Goal: Communication & Community: Answer question/provide support

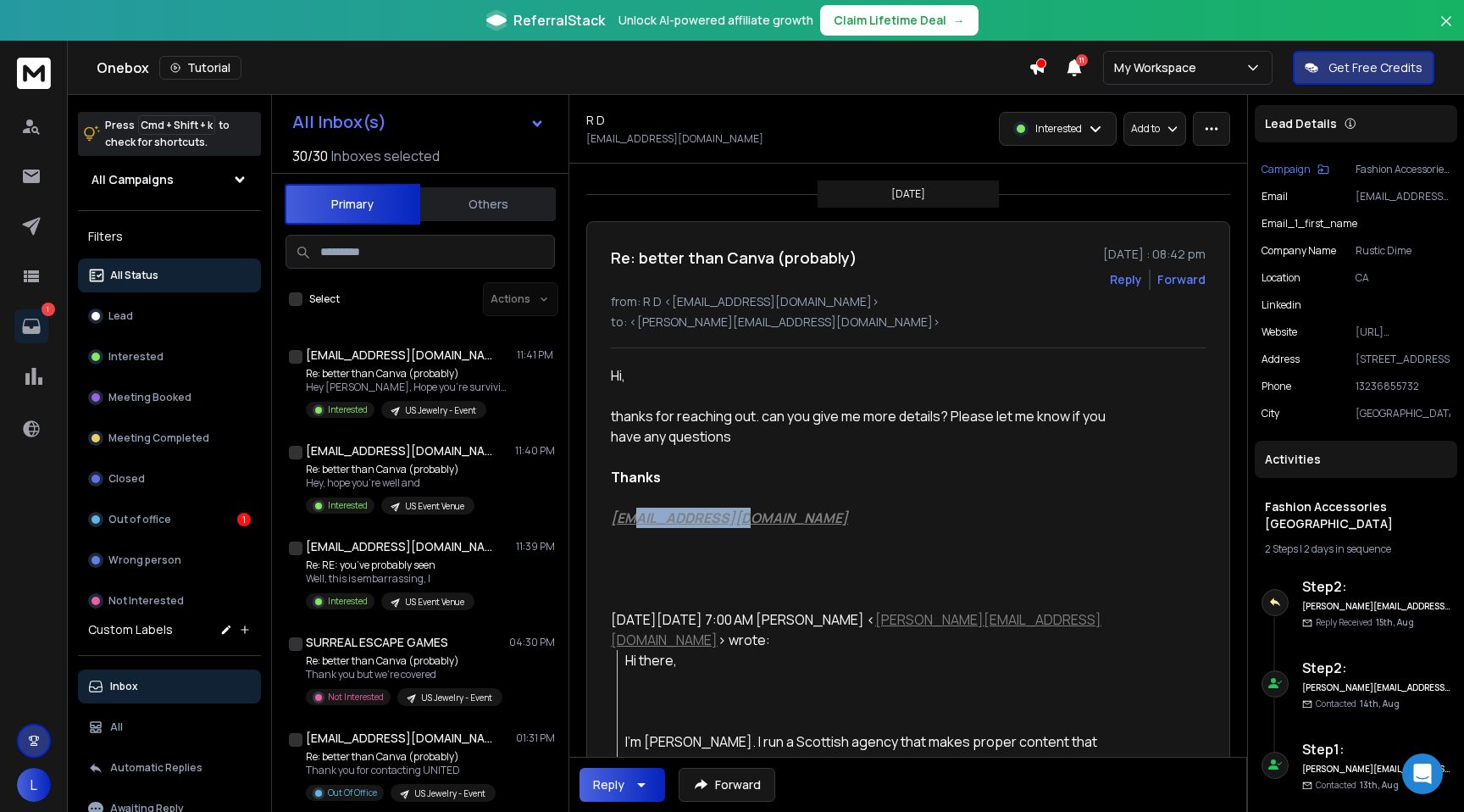
scroll to position [3611, 0]
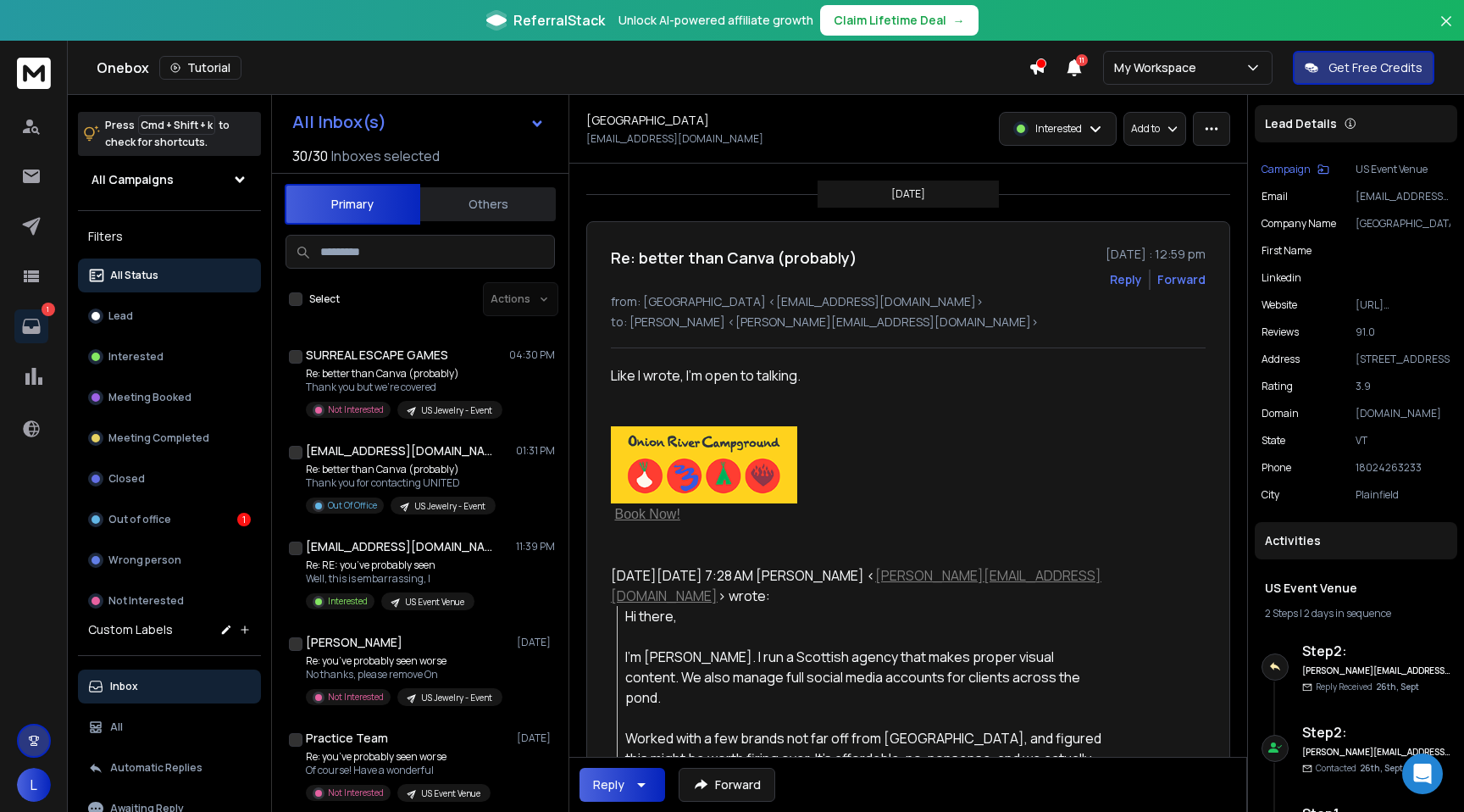
scroll to position [2459, 0]
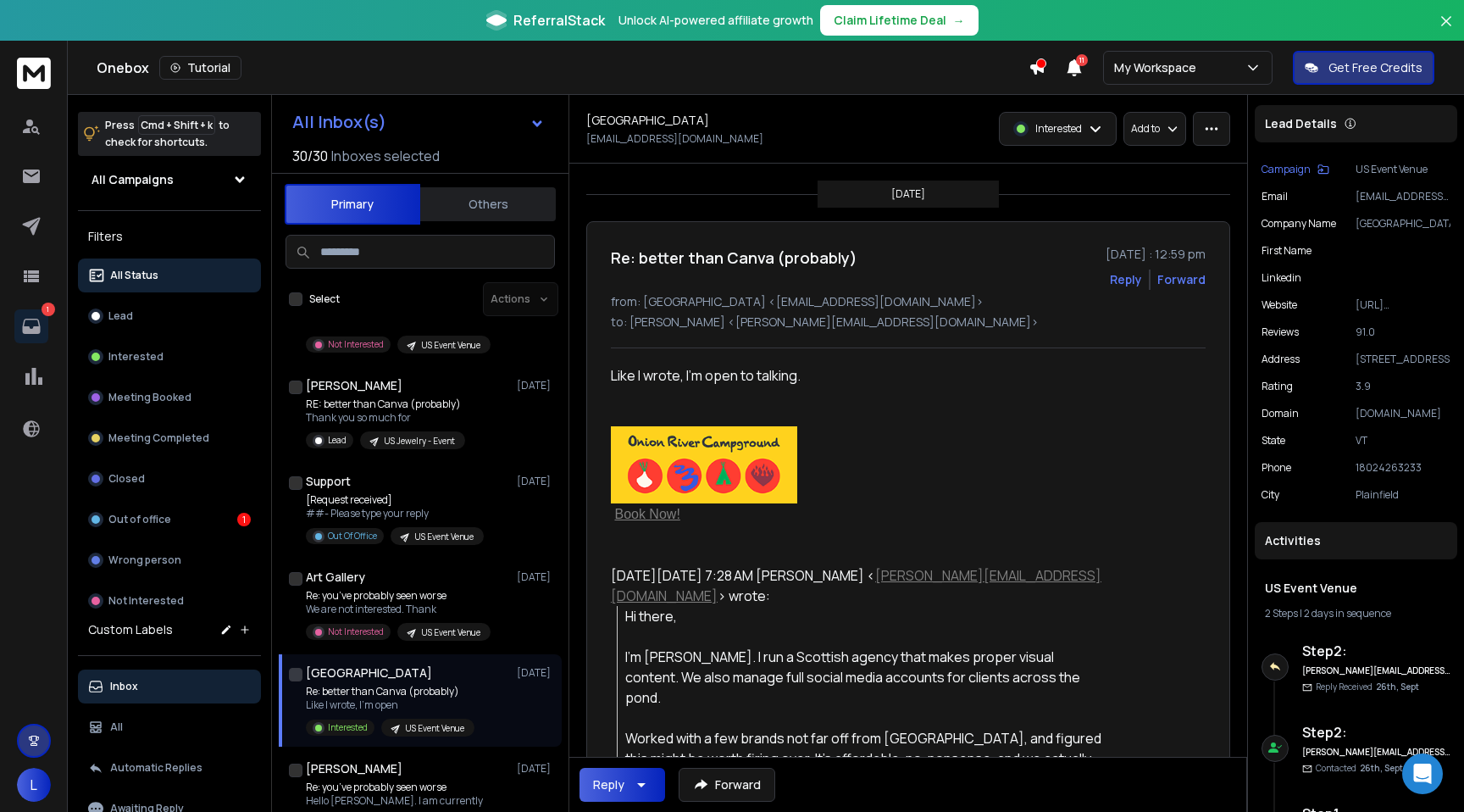
click at [637, 784] on icon "button" at bounding box center [642, 785] width 20 height 20
click at [643, 700] on div "Reply" at bounding box center [620, 707] width 89 height 34
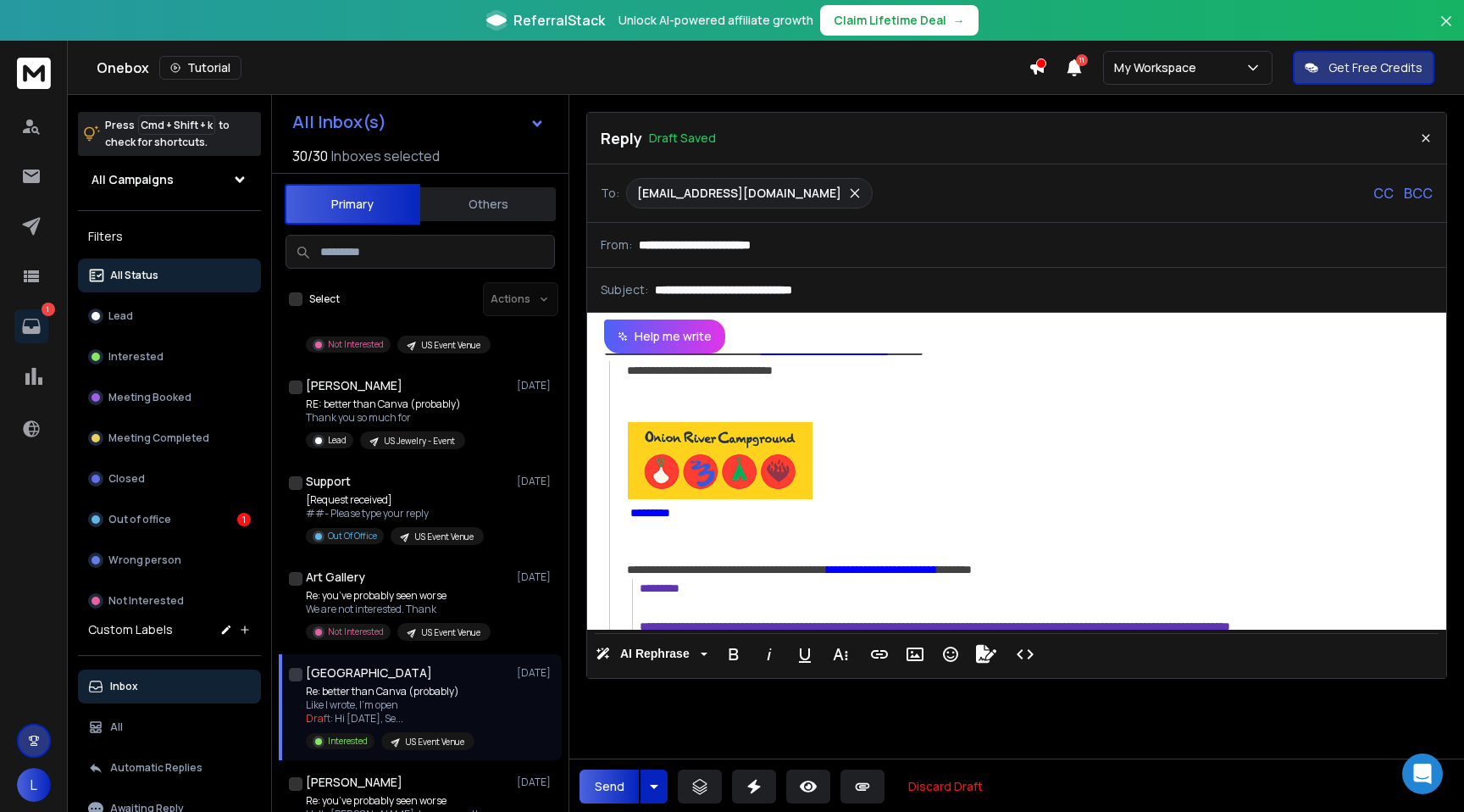
scroll to position [84, 0]
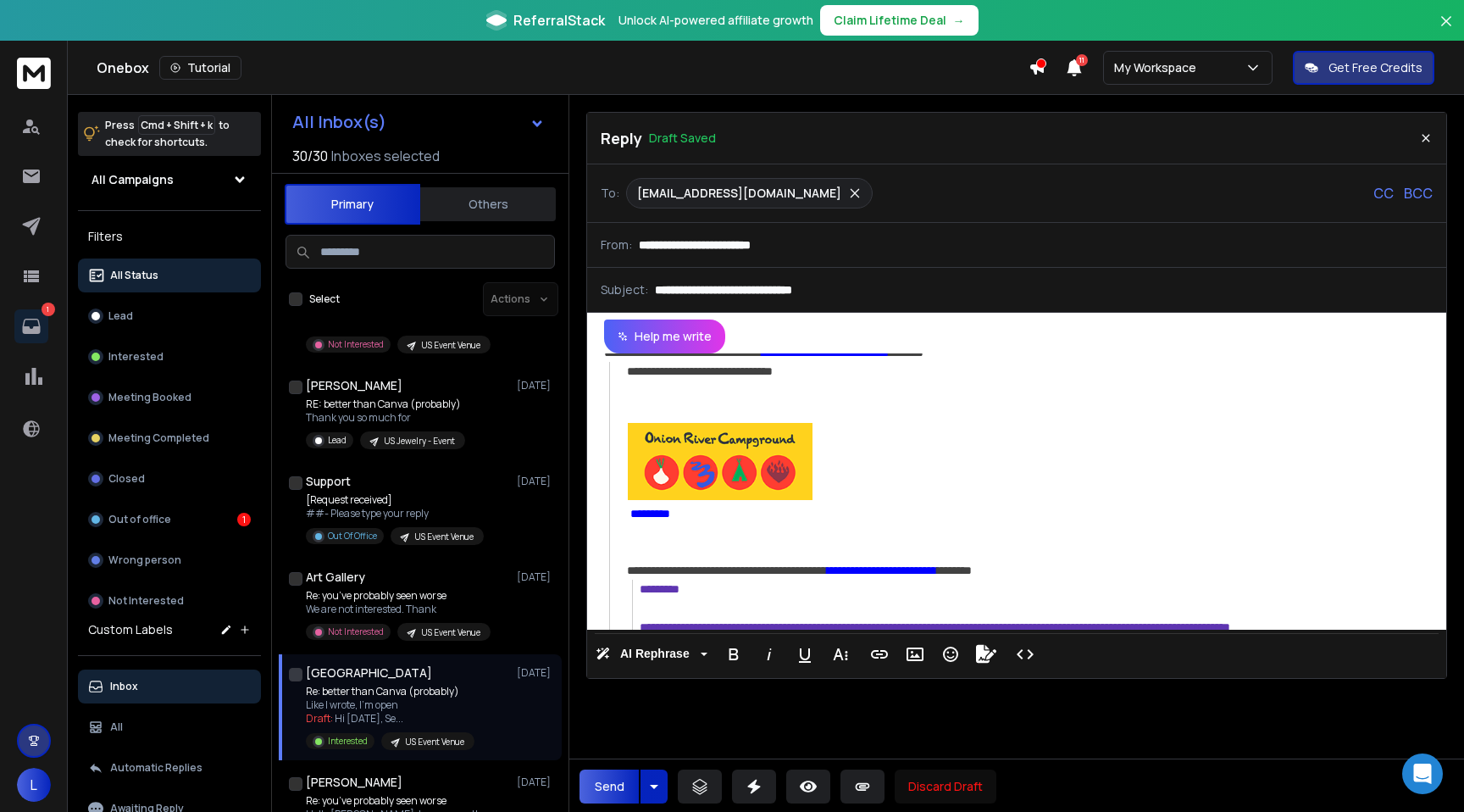
click at [948, 781] on button "Discard Draft" at bounding box center [945, 785] width 102 height 34
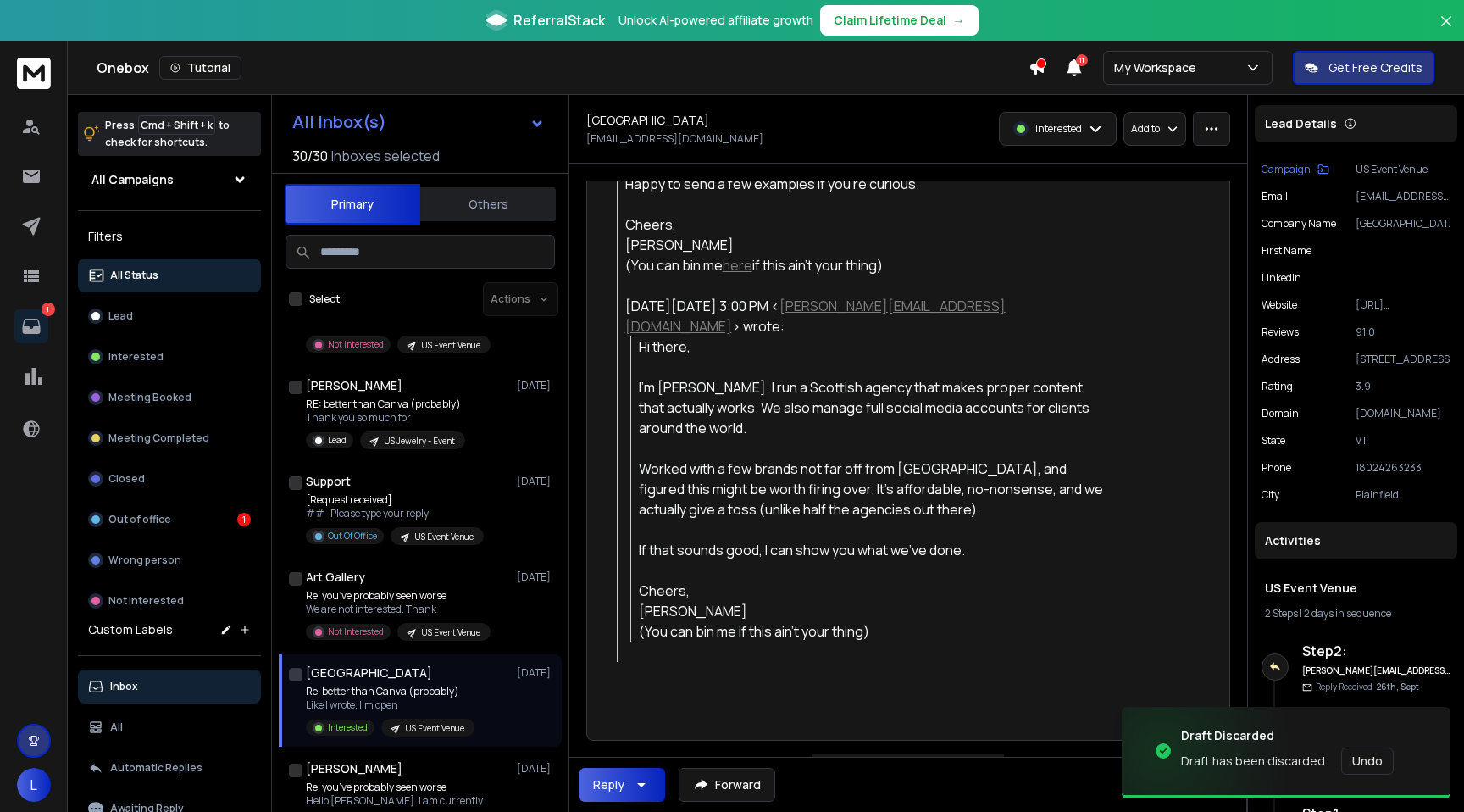
scroll to position [678, 0]
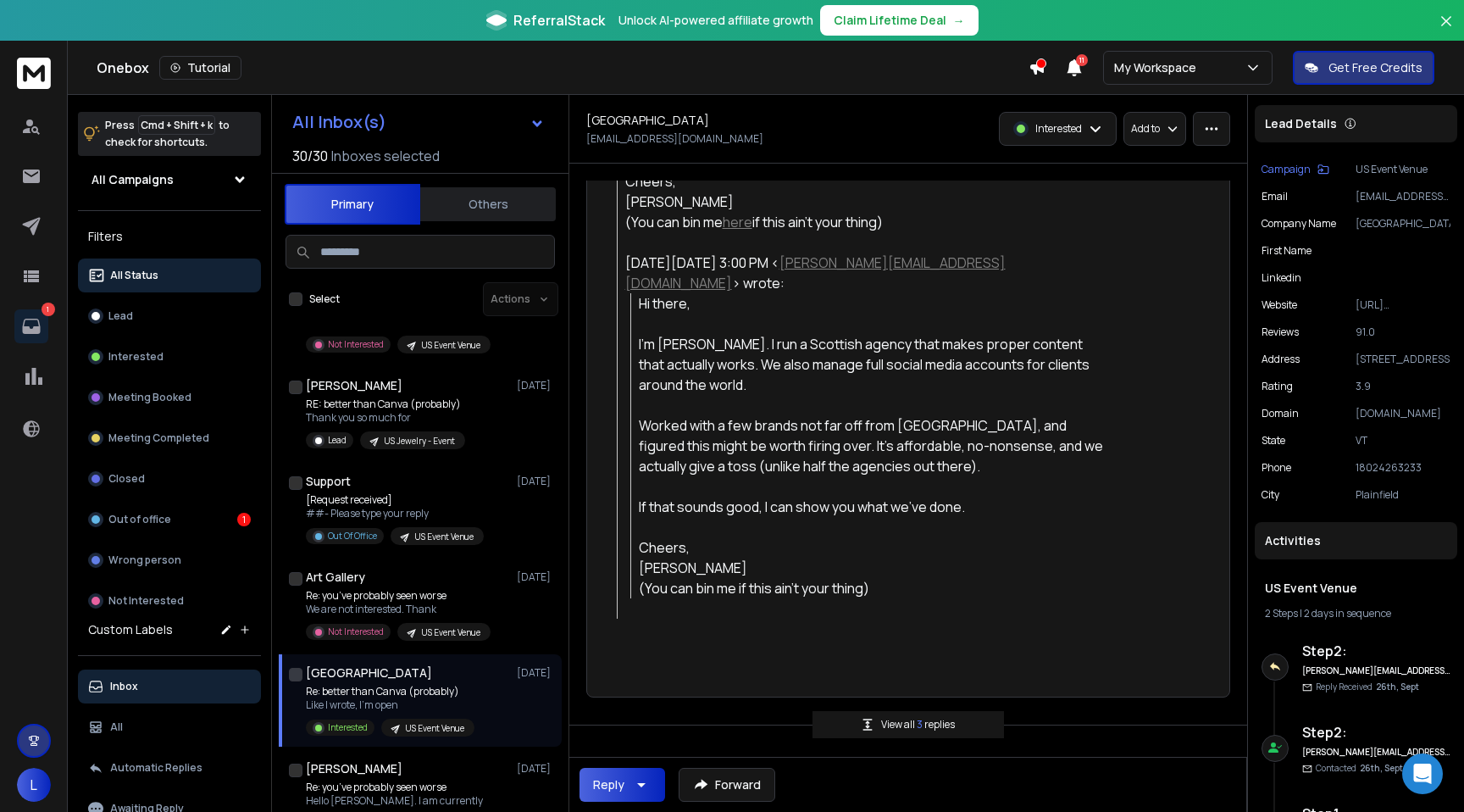
click at [891, 718] on p "View all 3 replies" at bounding box center [918, 724] width 74 height 14
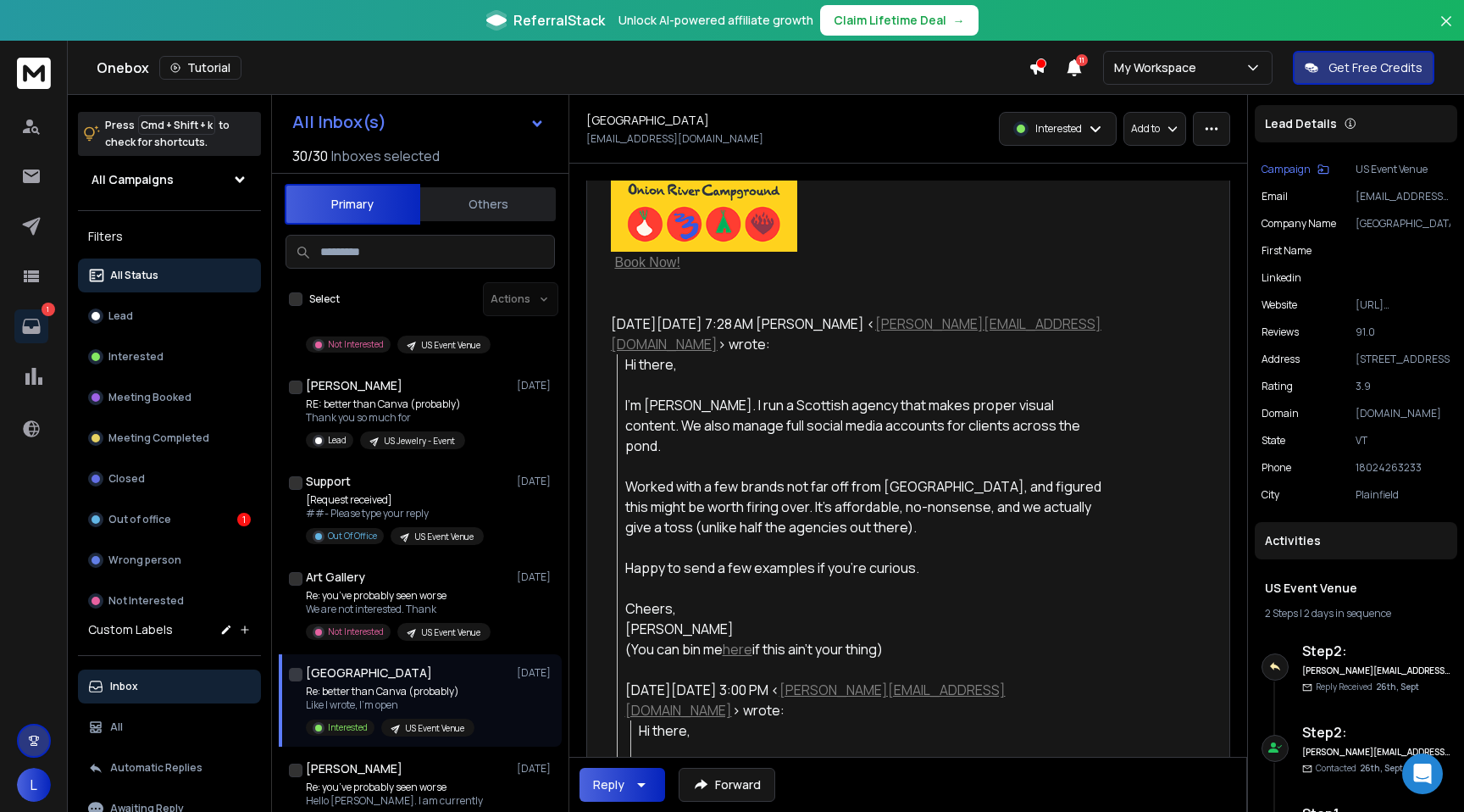
scroll to position [0, 0]
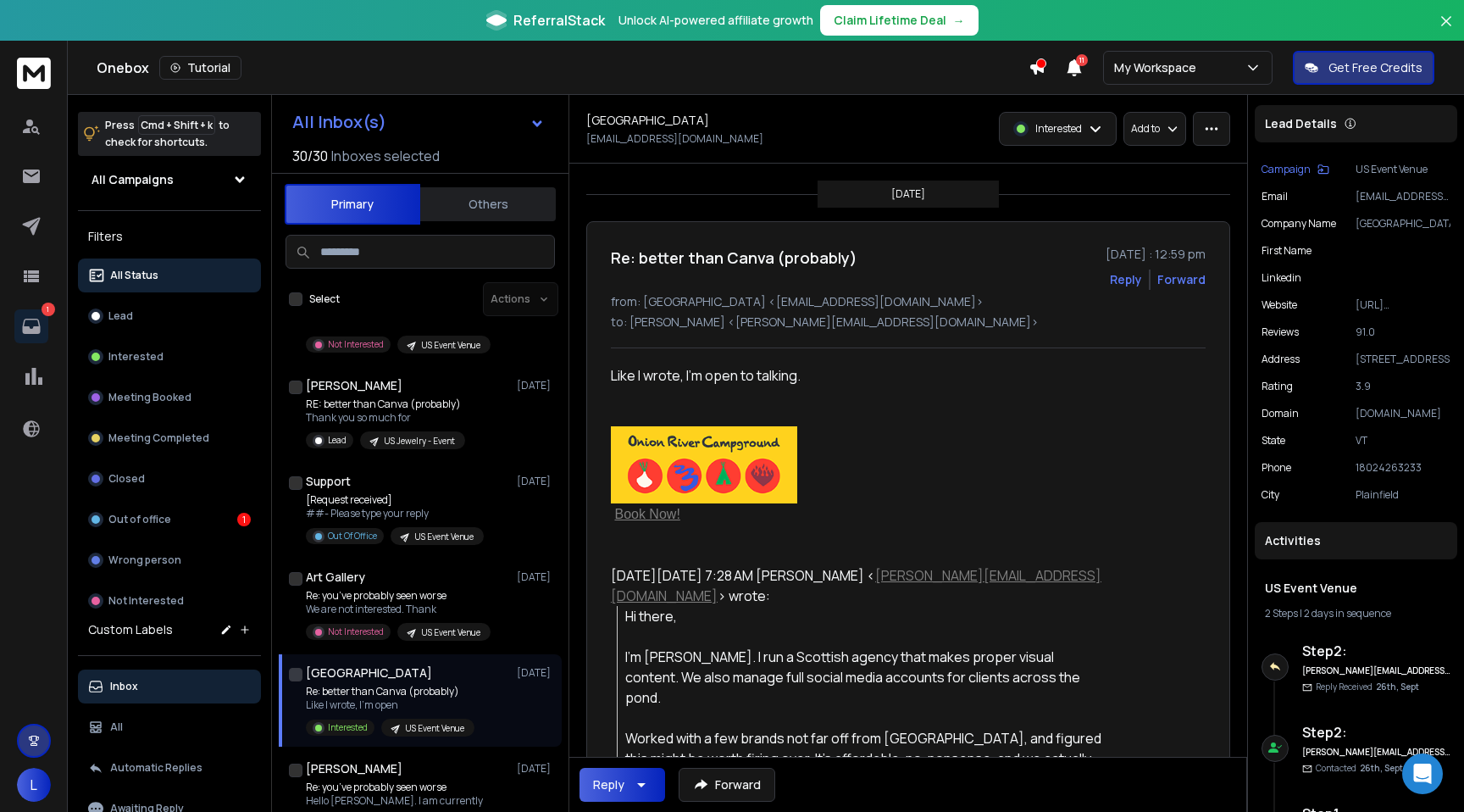
click at [616, 778] on div "Reply" at bounding box center [609, 785] width 31 height 17
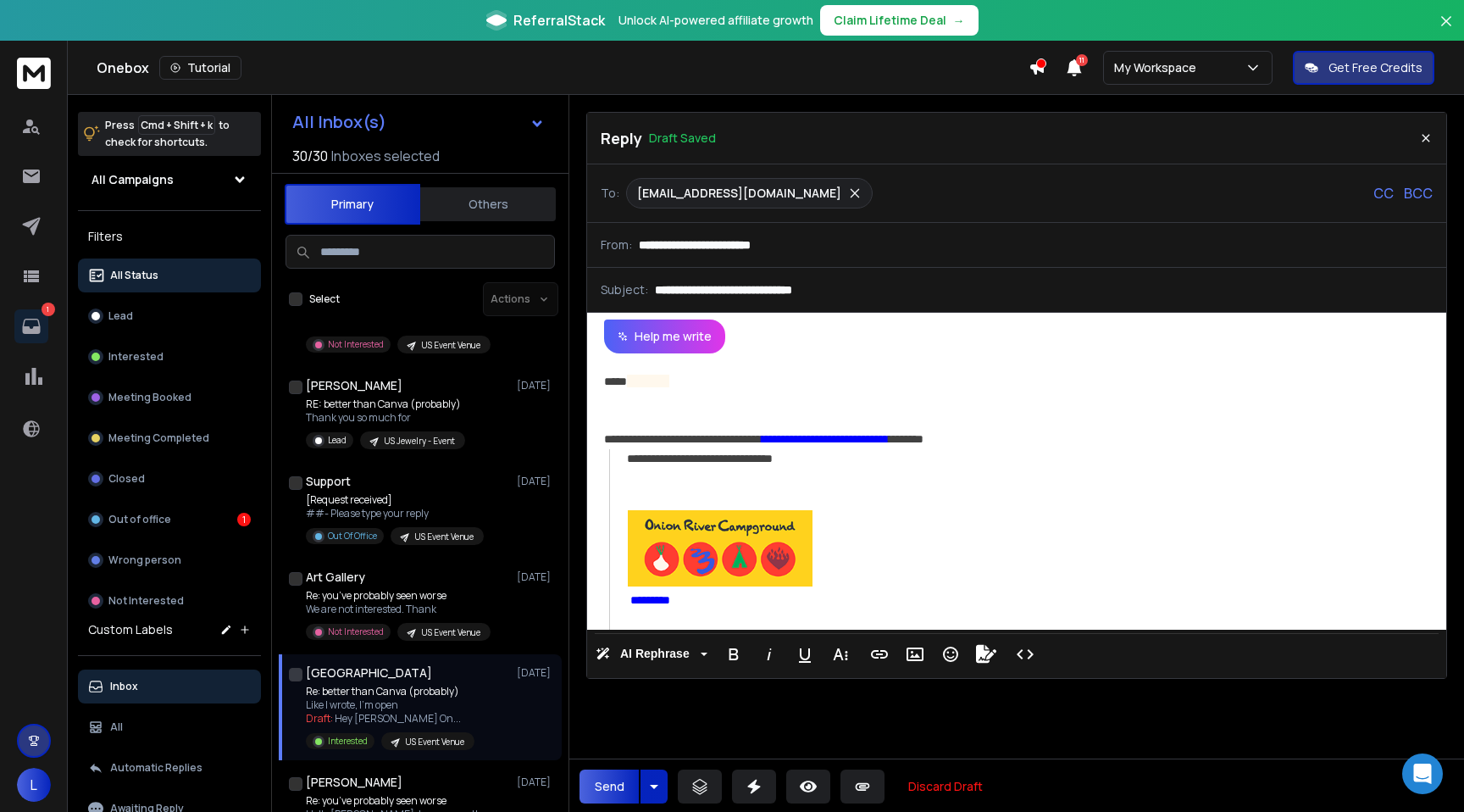
click at [703, 401] on div at bounding box center [1017, 402] width 826 height 18
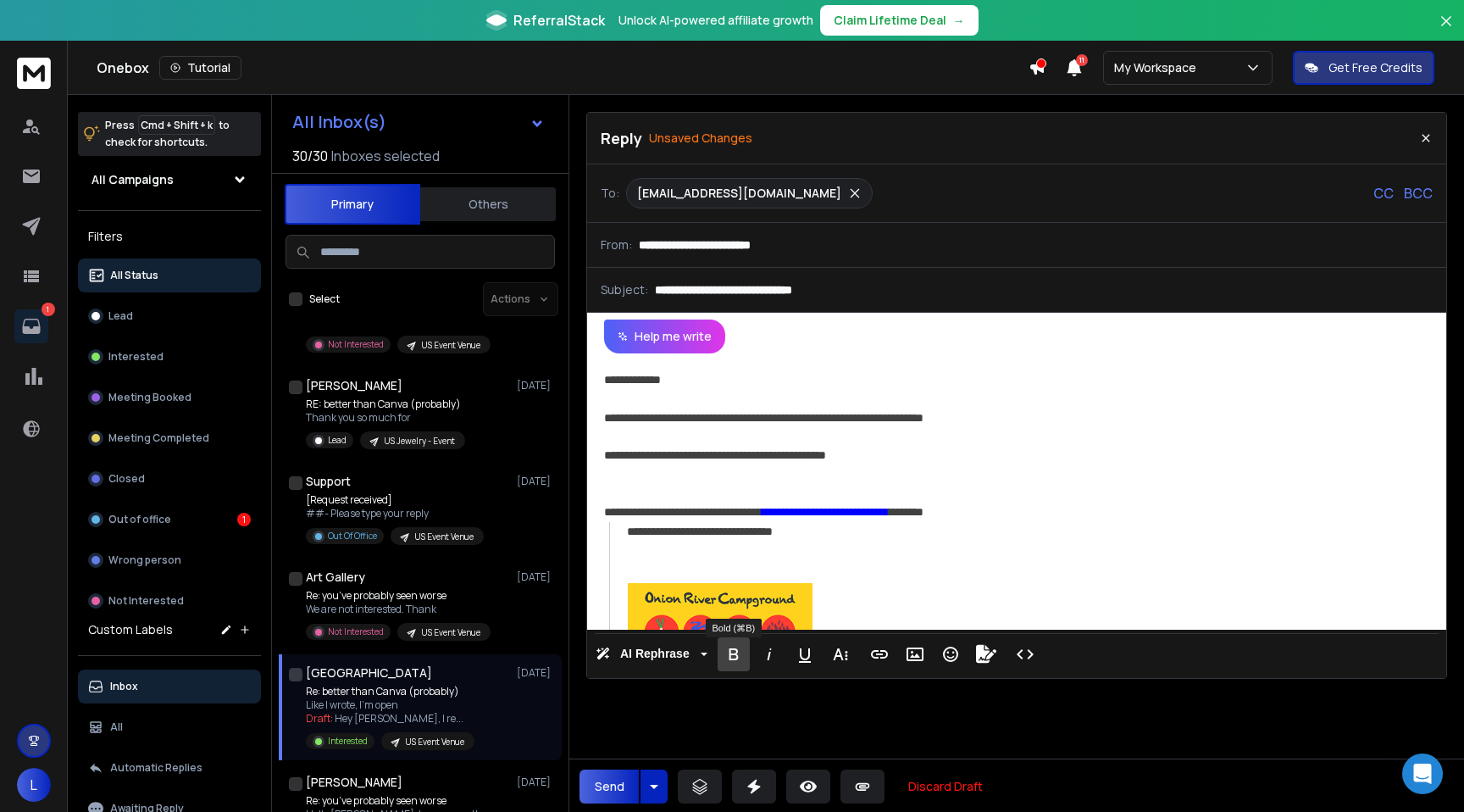
click at [722, 644] on button "Bold" at bounding box center [733, 654] width 32 height 34
click at [732, 658] on icon "button" at bounding box center [734, 654] width 9 height 12
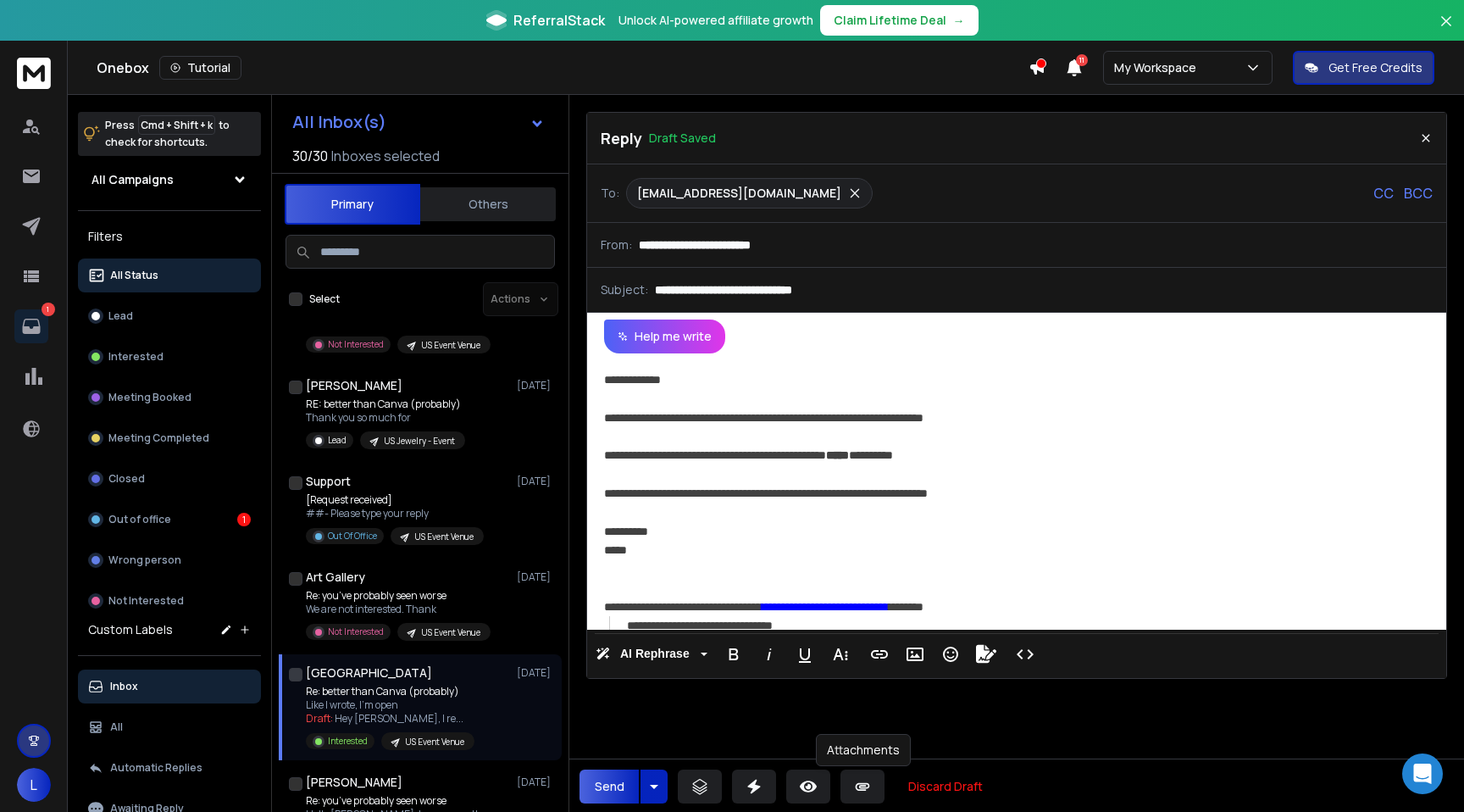
click at [864, 780] on icon at bounding box center [862, 786] width 17 height 17
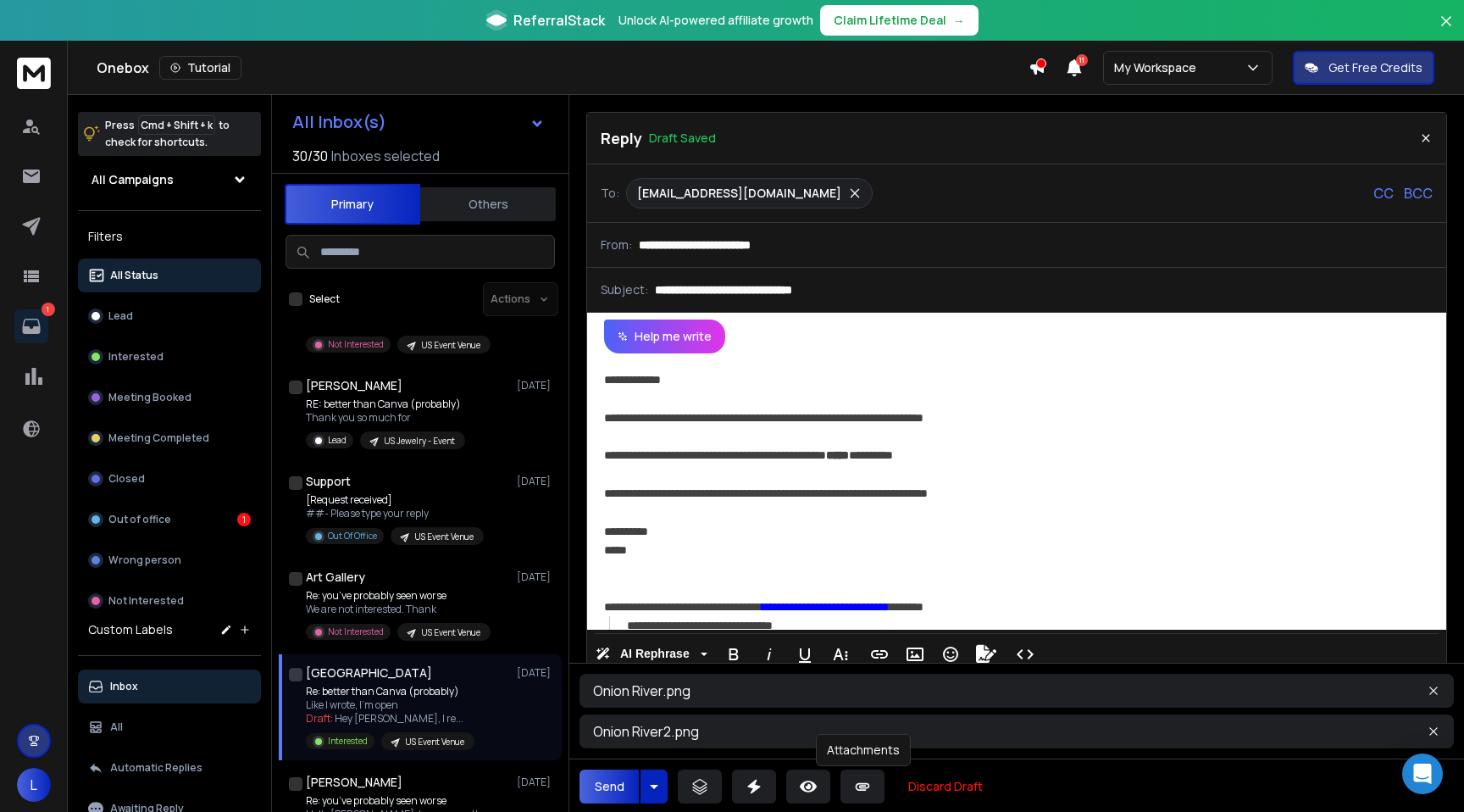
click at [909, 418] on div "**********" at bounding box center [1014, 417] width 820 height 18
click at [912, 418] on div "**********" at bounding box center [1014, 417] width 820 height 18
click at [915, 418] on div "**********" at bounding box center [1014, 417] width 820 height 18
click at [1035, 505] on div at bounding box center [1017, 512] width 826 height 18
click at [1039, 494] on div "**********" at bounding box center [1014, 493] width 820 height 18
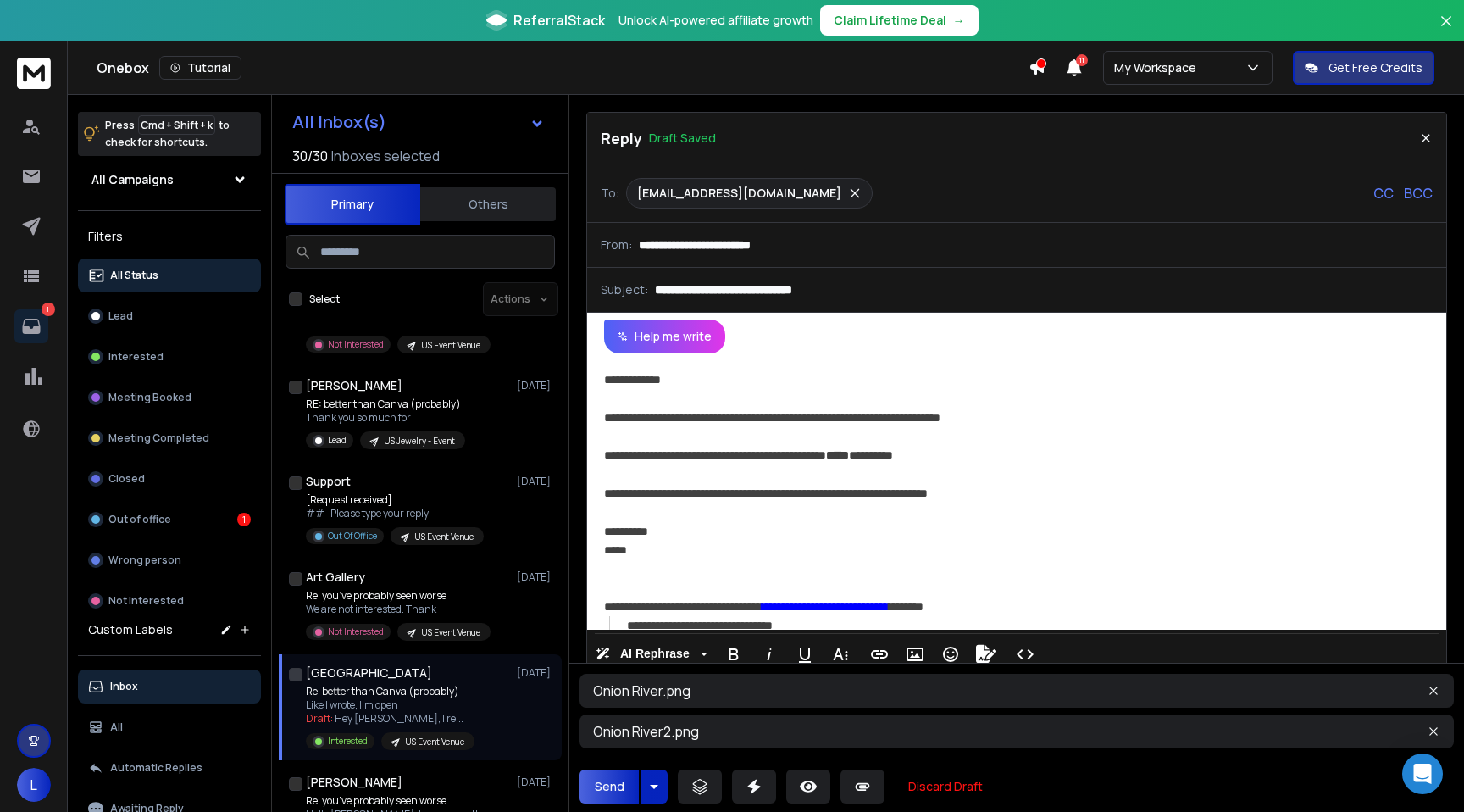
click at [613, 780] on button "Send" at bounding box center [609, 785] width 60 height 34
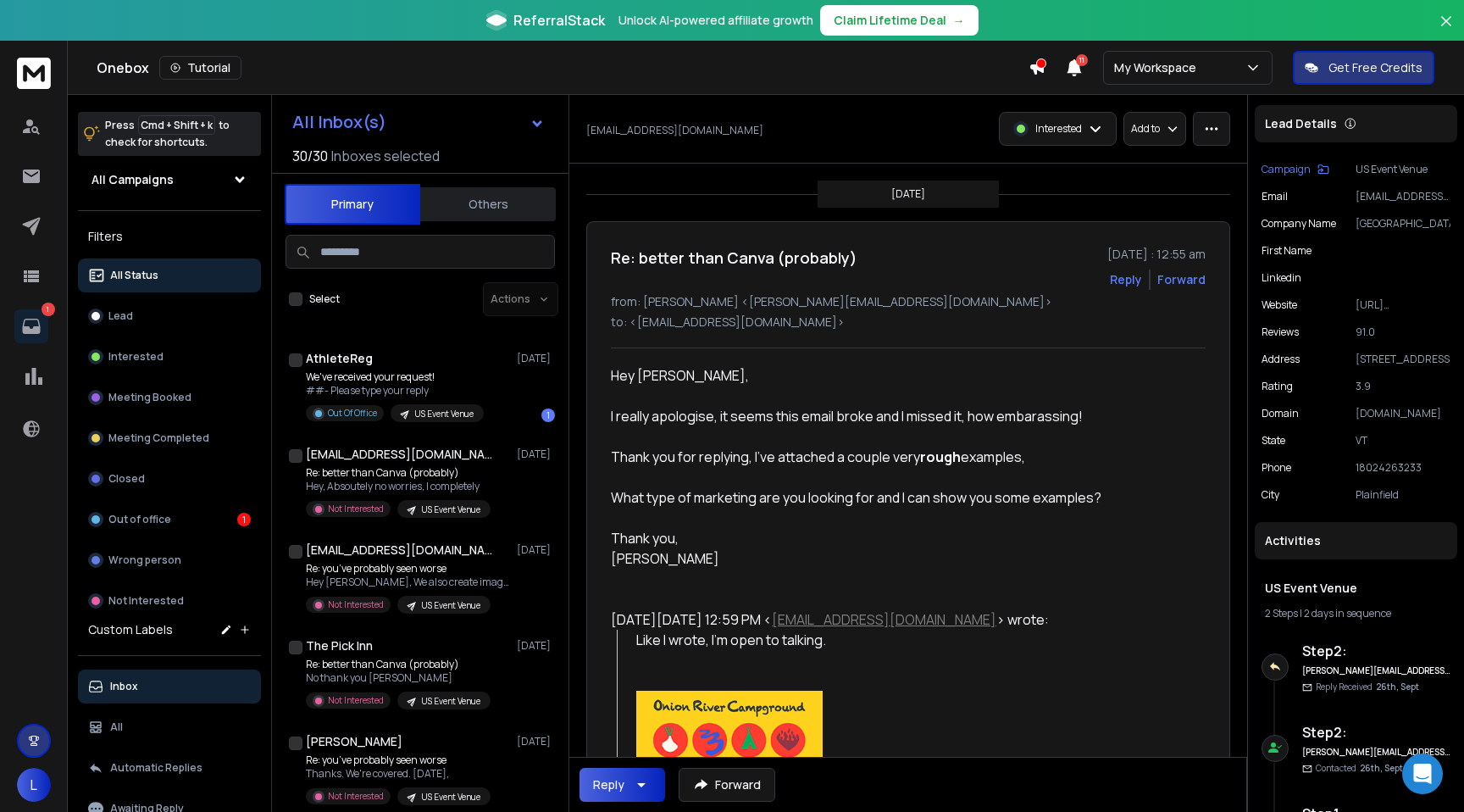
scroll to position [3253, 0]
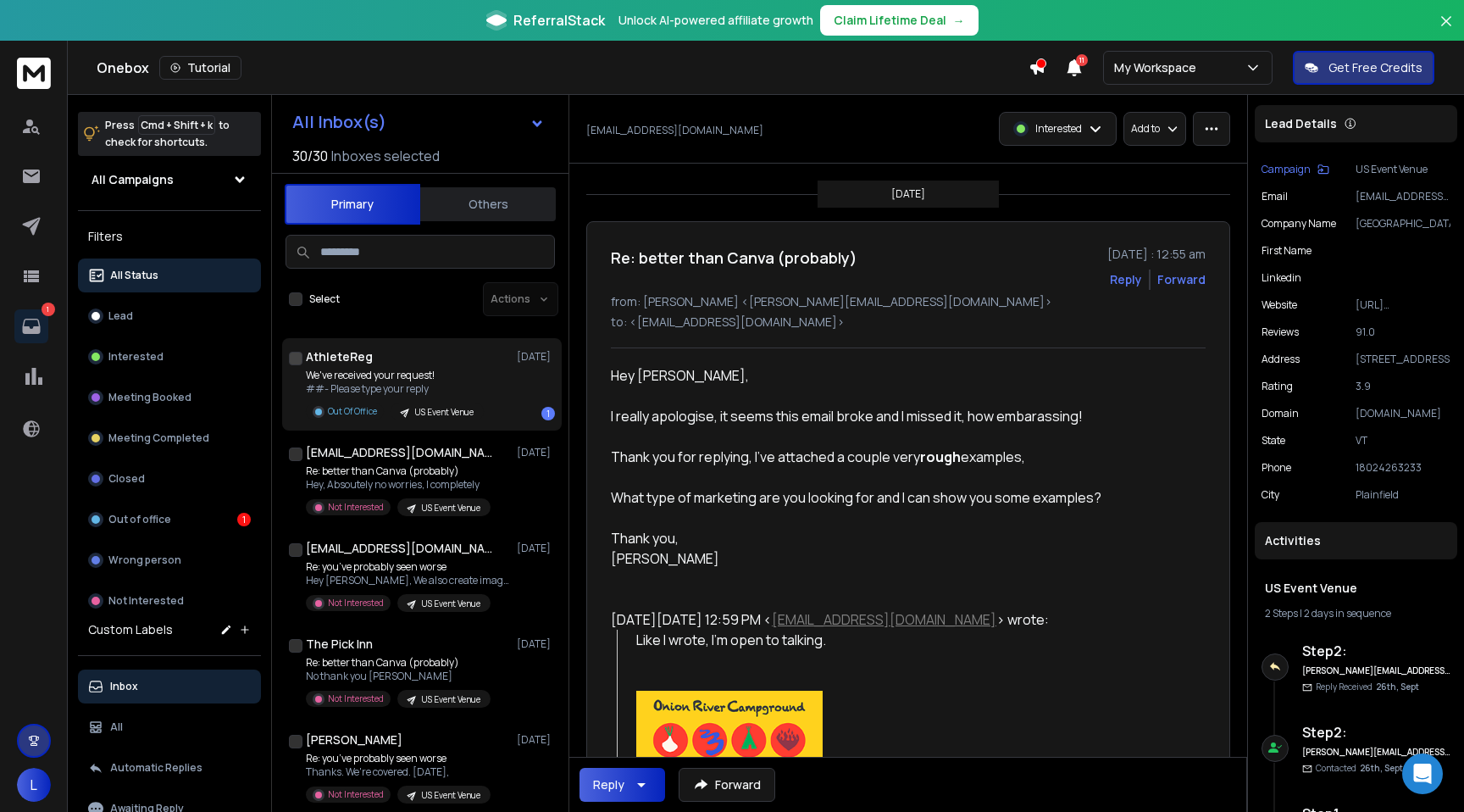
click at [475, 379] on p "We've received your request!" at bounding box center [395, 375] width 178 height 14
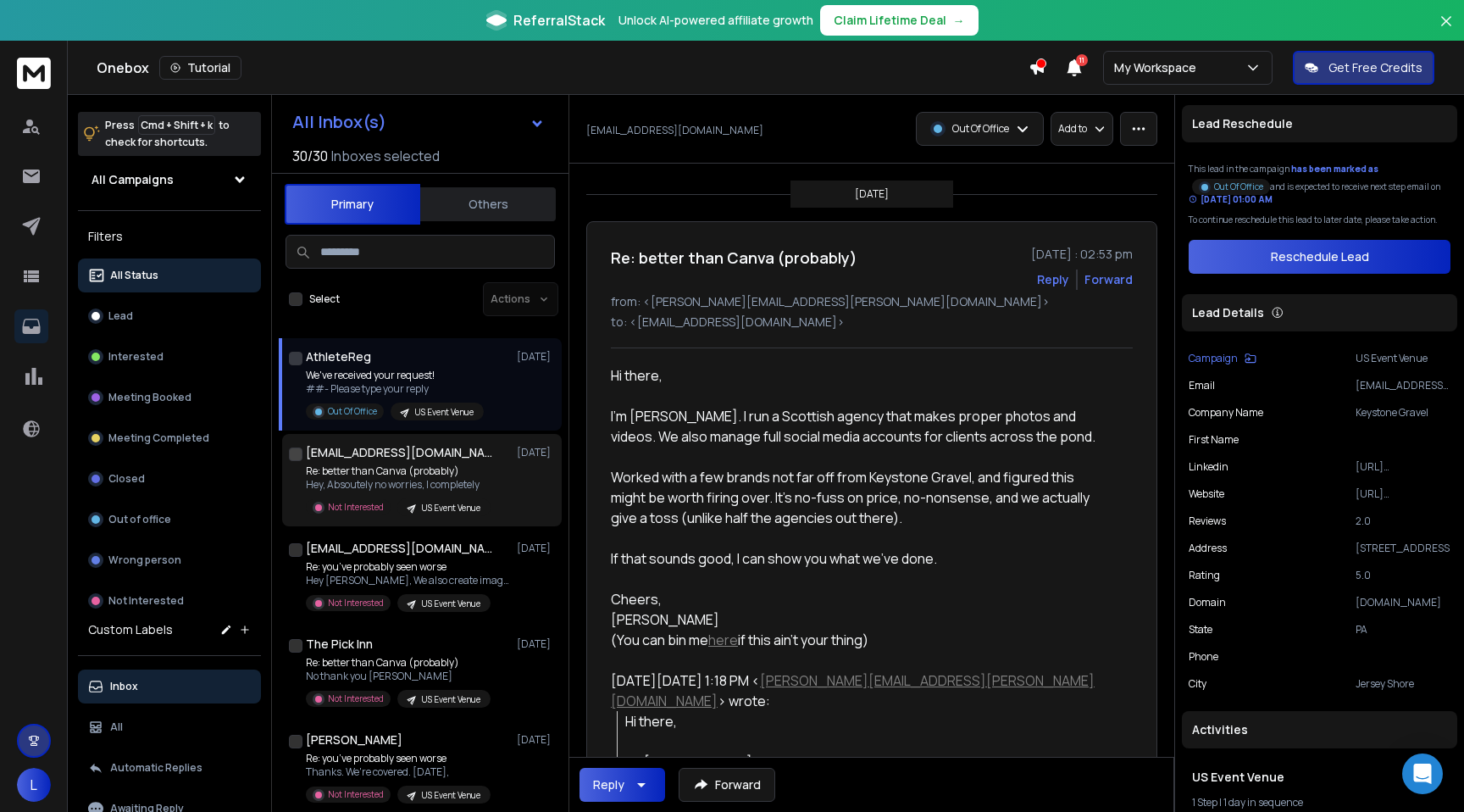
click at [475, 459] on h1 "[EMAIL_ADDRESS][DOMAIN_NAME]" at bounding box center [399, 452] width 187 height 17
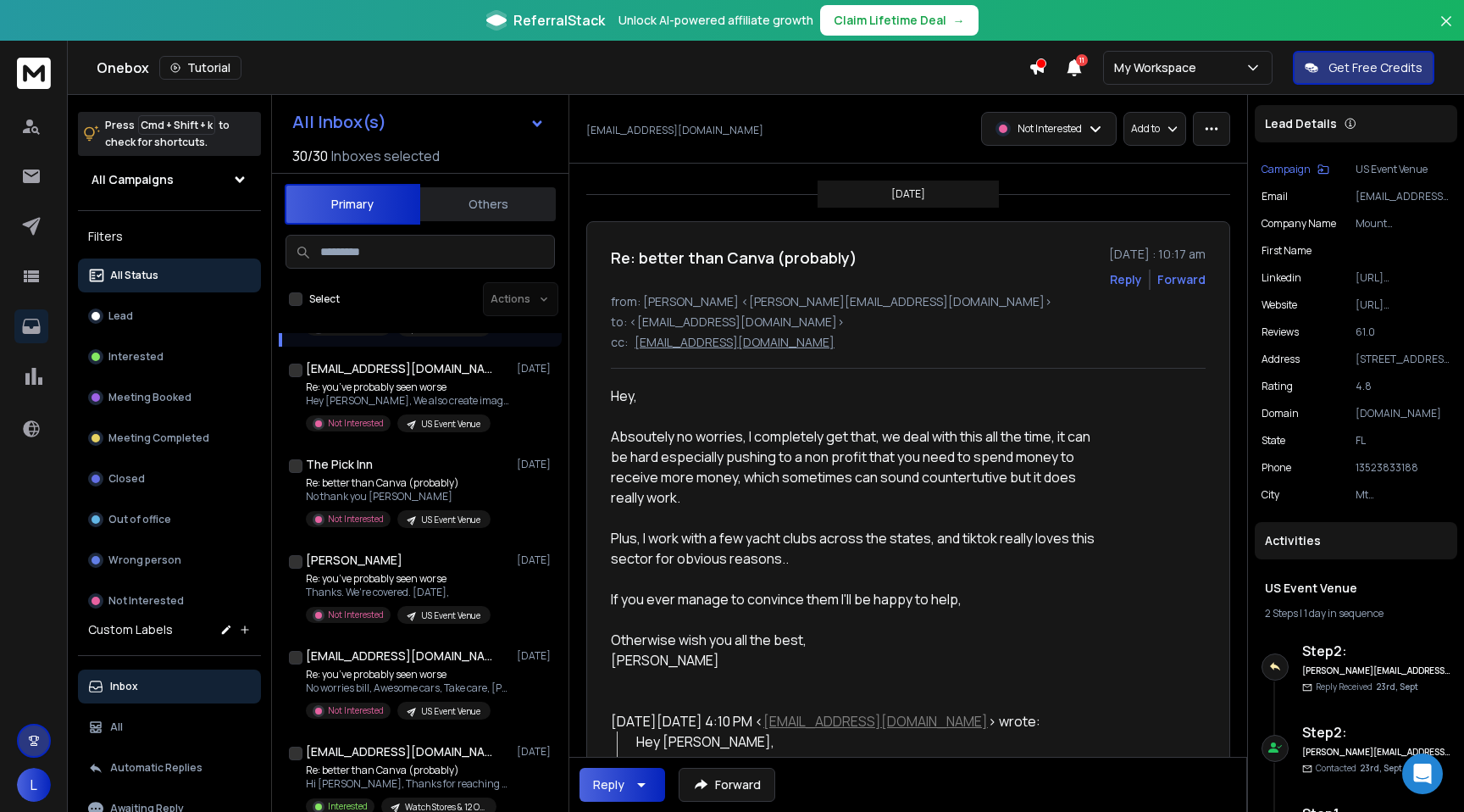
scroll to position [3440, 0]
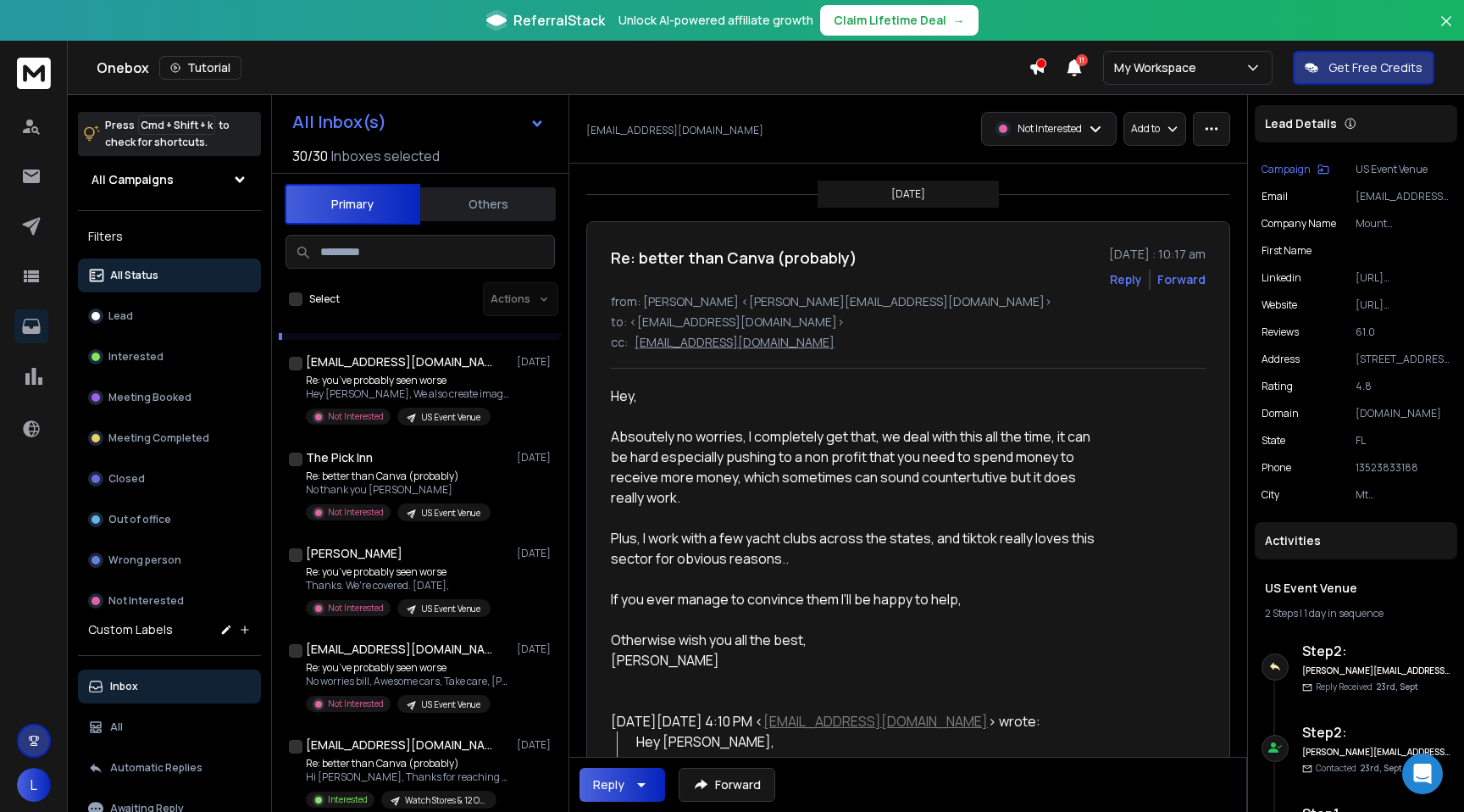
click at [491, 488] on p "No thank you [PERSON_NAME]" at bounding box center [398, 490] width 185 height 14
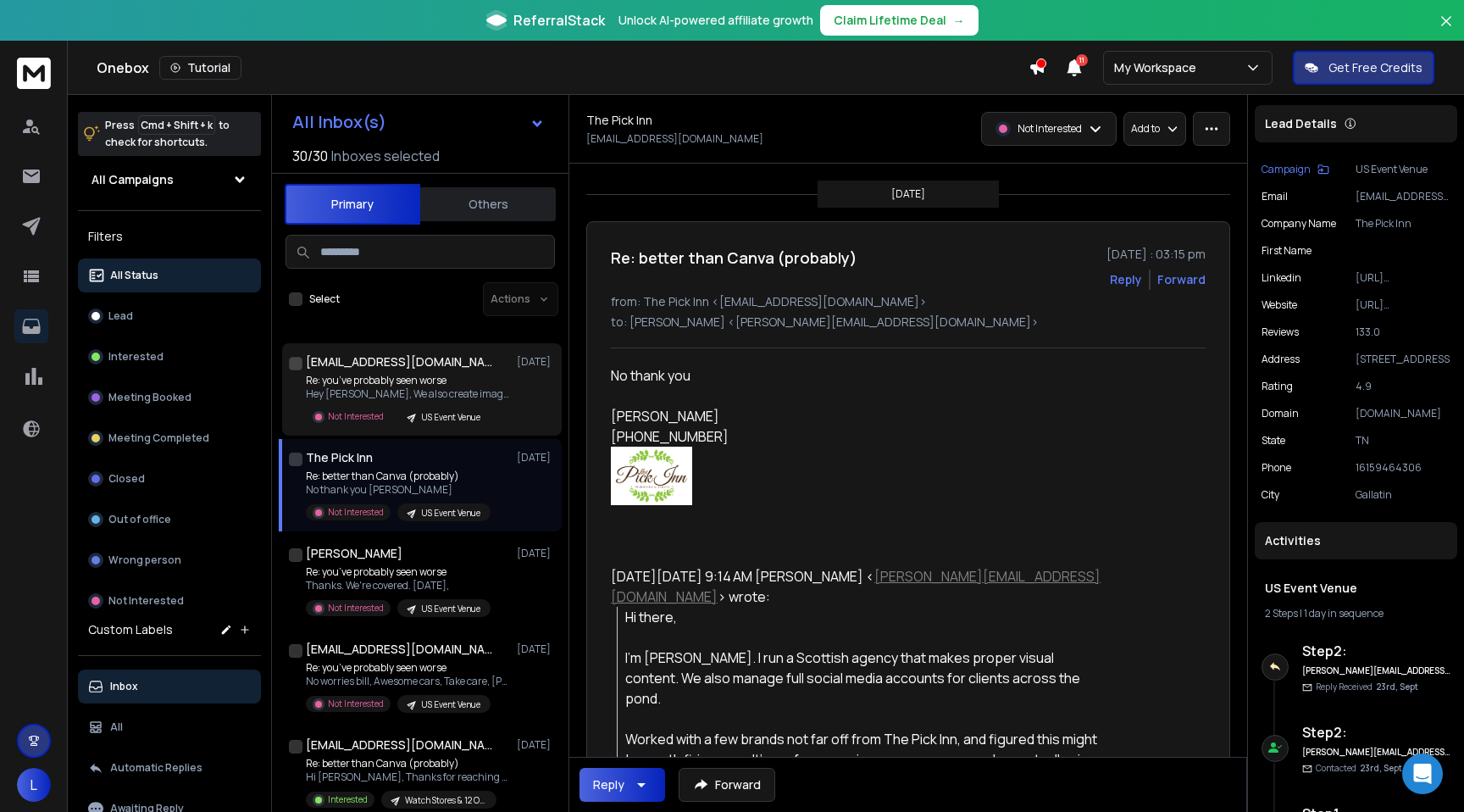
click at [459, 392] on p "Hey [PERSON_NAME], We also create images" at bounding box center [407, 394] width 203 height 14
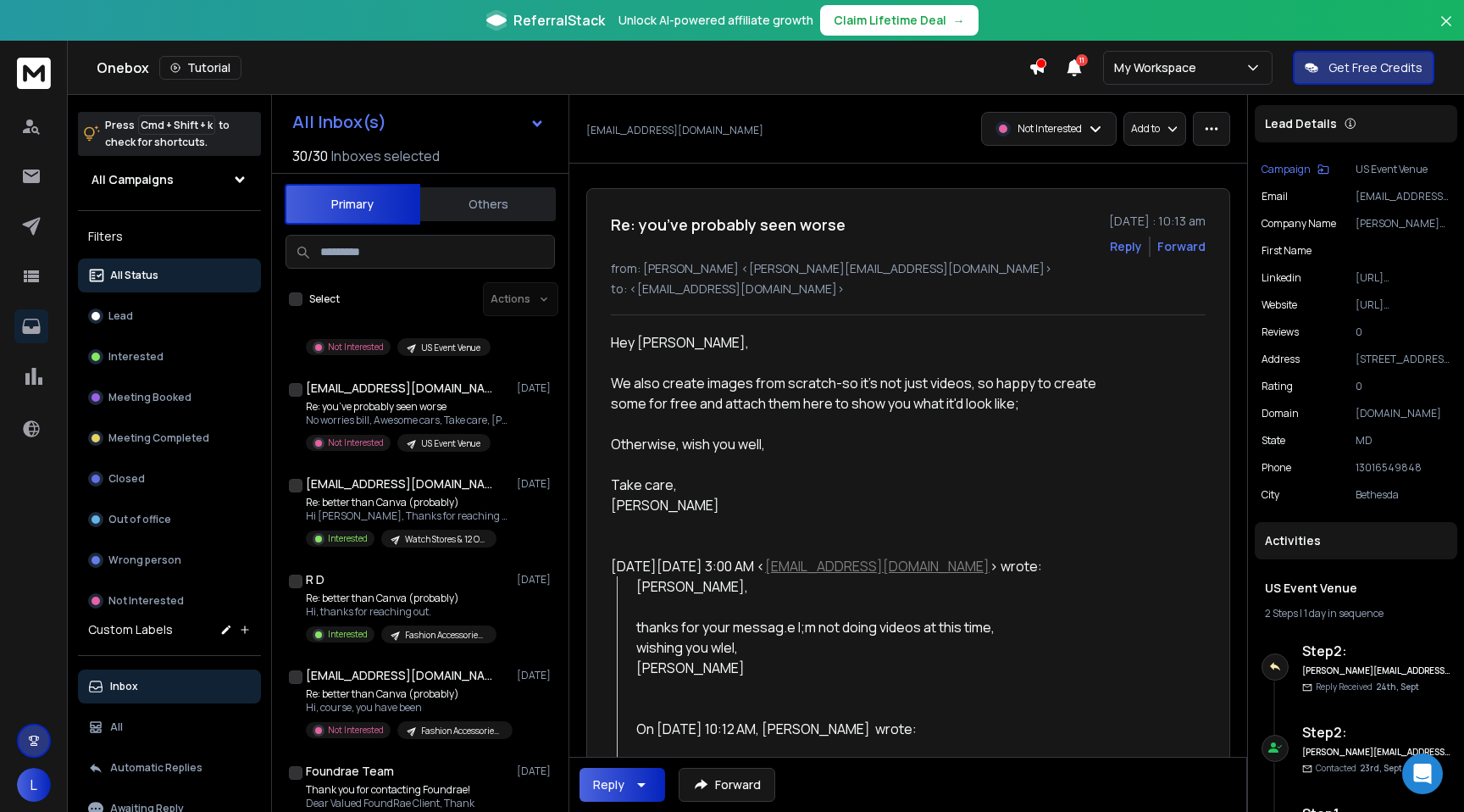
scroll to position [3731, 0]
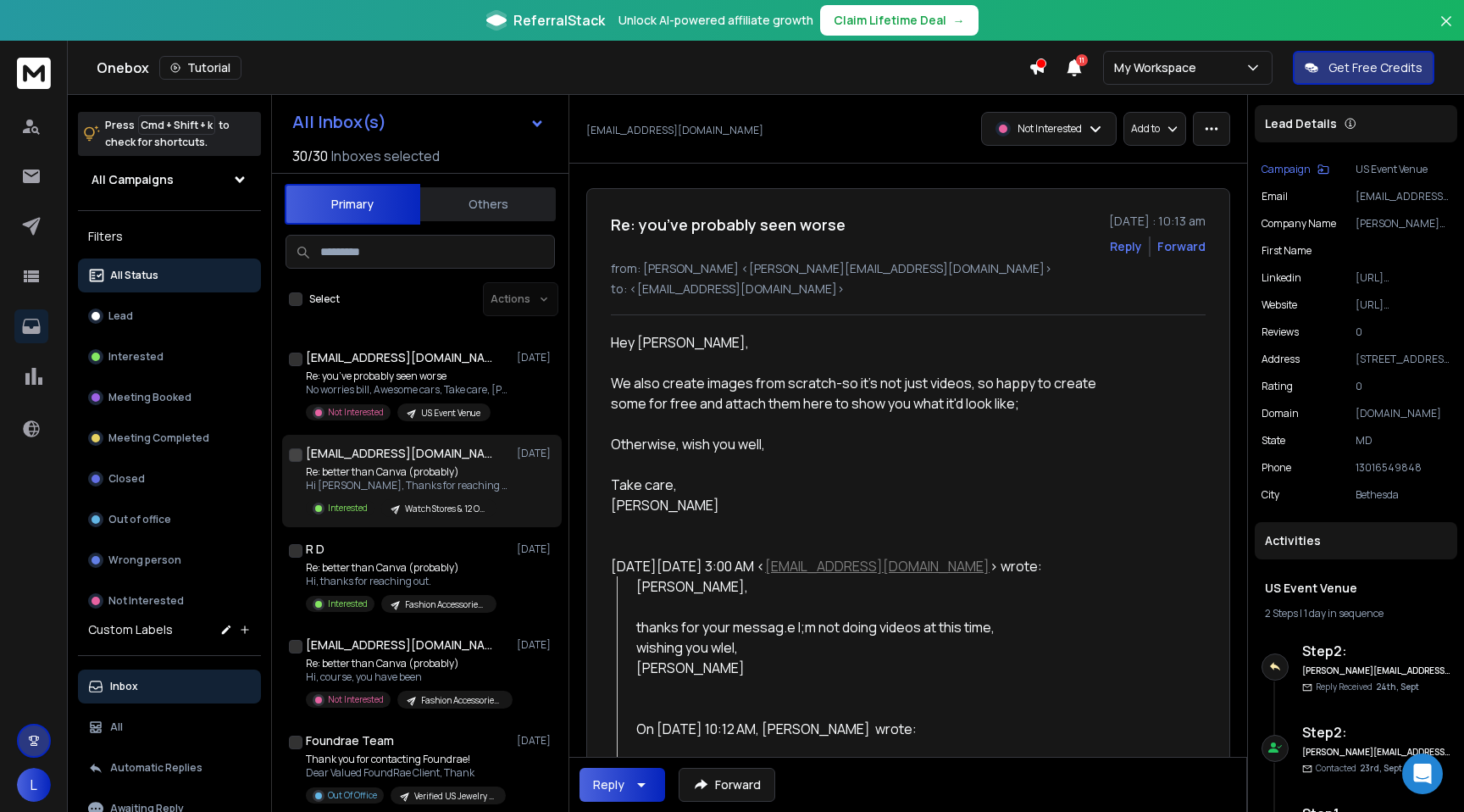
click at [470, 523] on div "diving@seadaddysdivecenter.com 18 Sep Re: better than Canva (probably) Hi Candi…" at bounding box center [421, 481] width 279 height 92
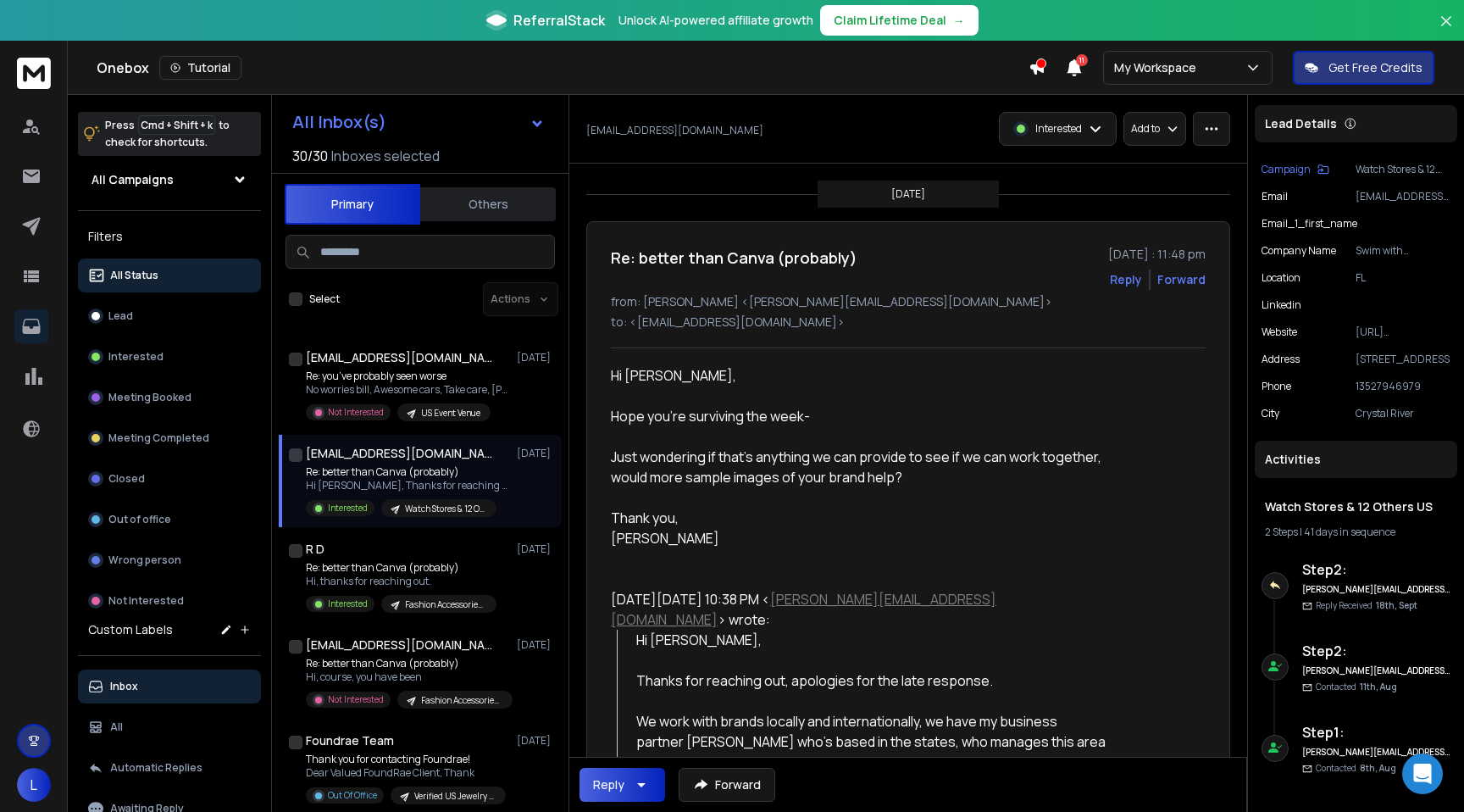
scroll to position [4383, 0]
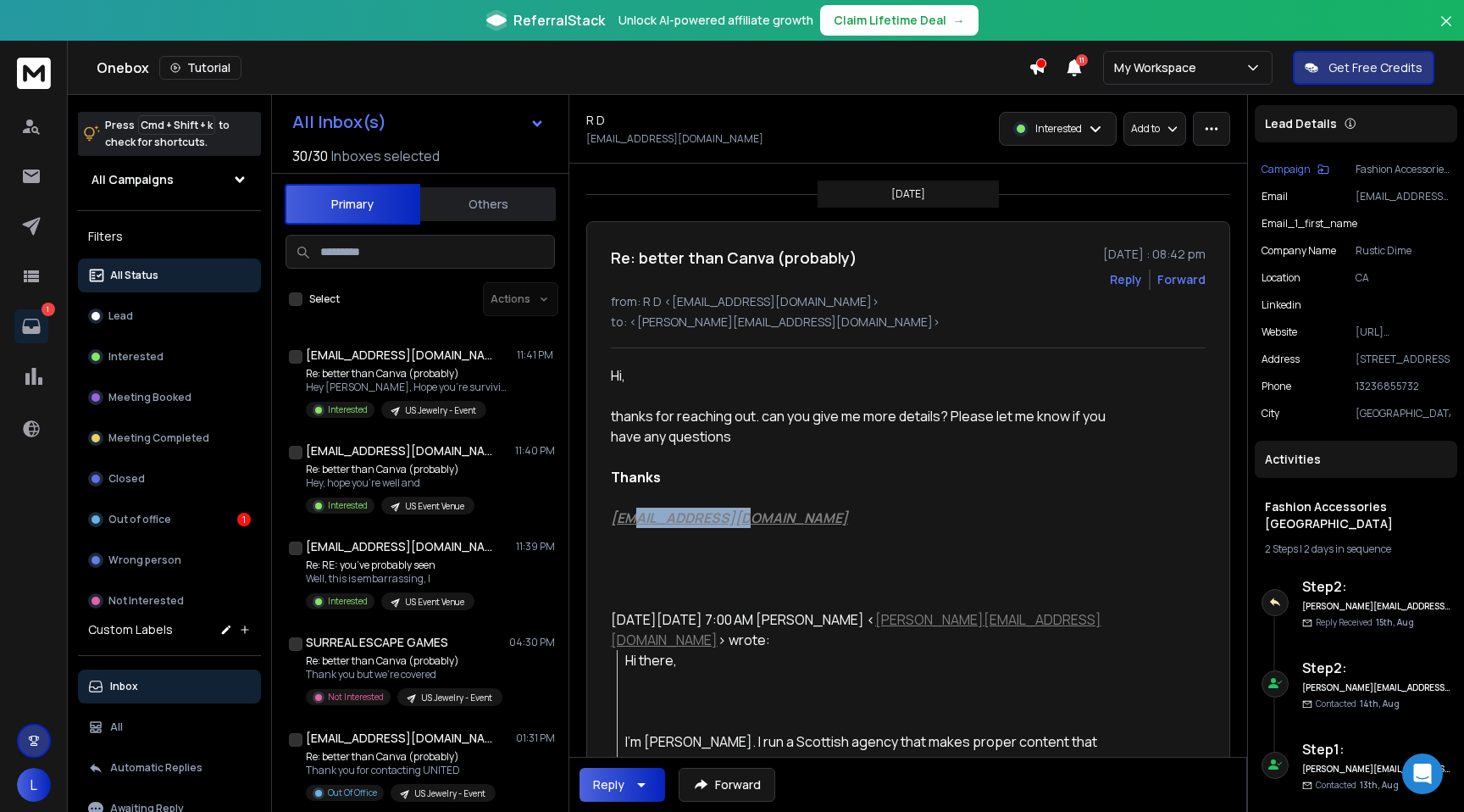
scroll to position [3611, 0]
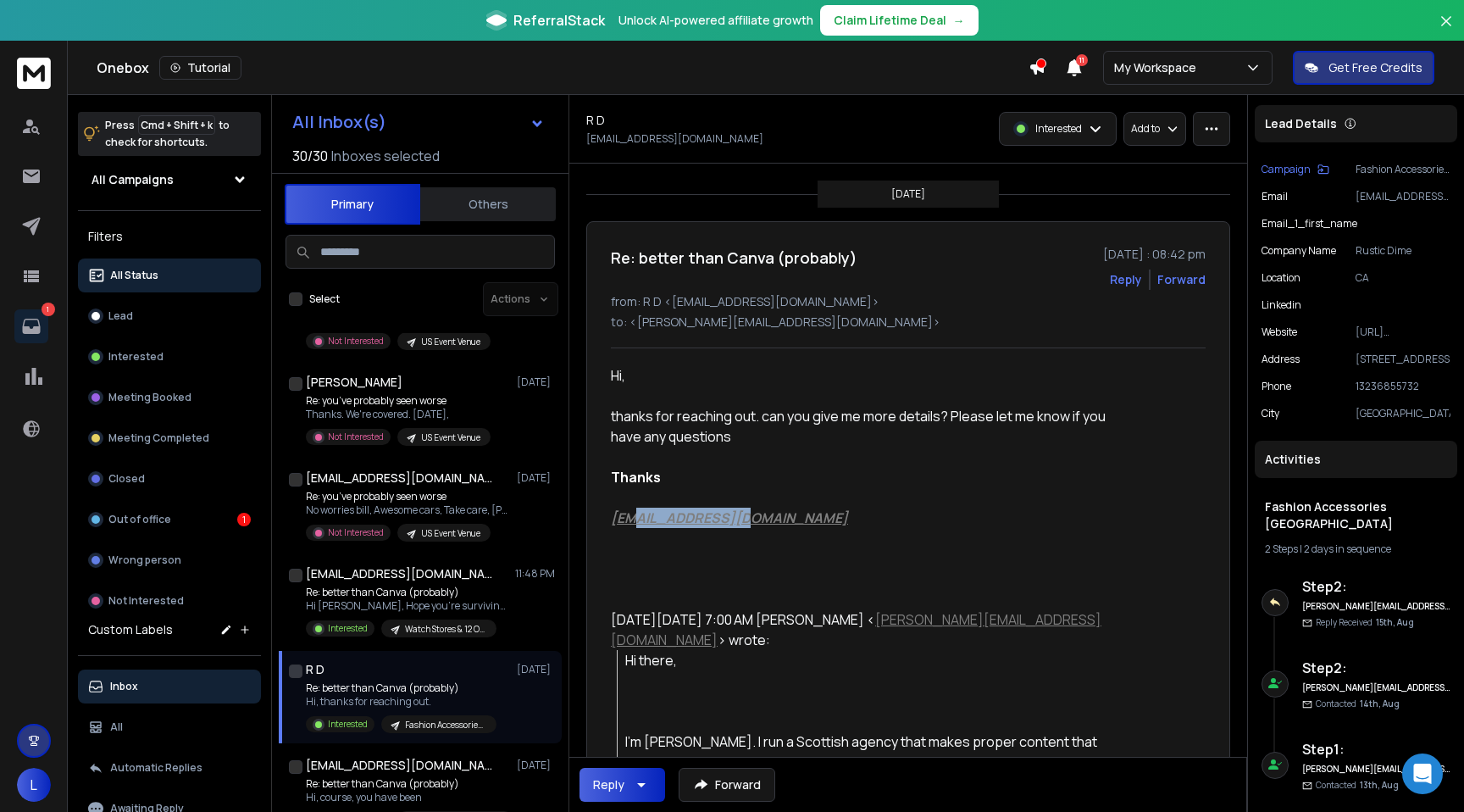
click at [802, 492] on div at bounding box center [858, 497] width 495 height 20
click at [611, 792] on div "Reply" at bounding box center [609, 785] width 31 height 17
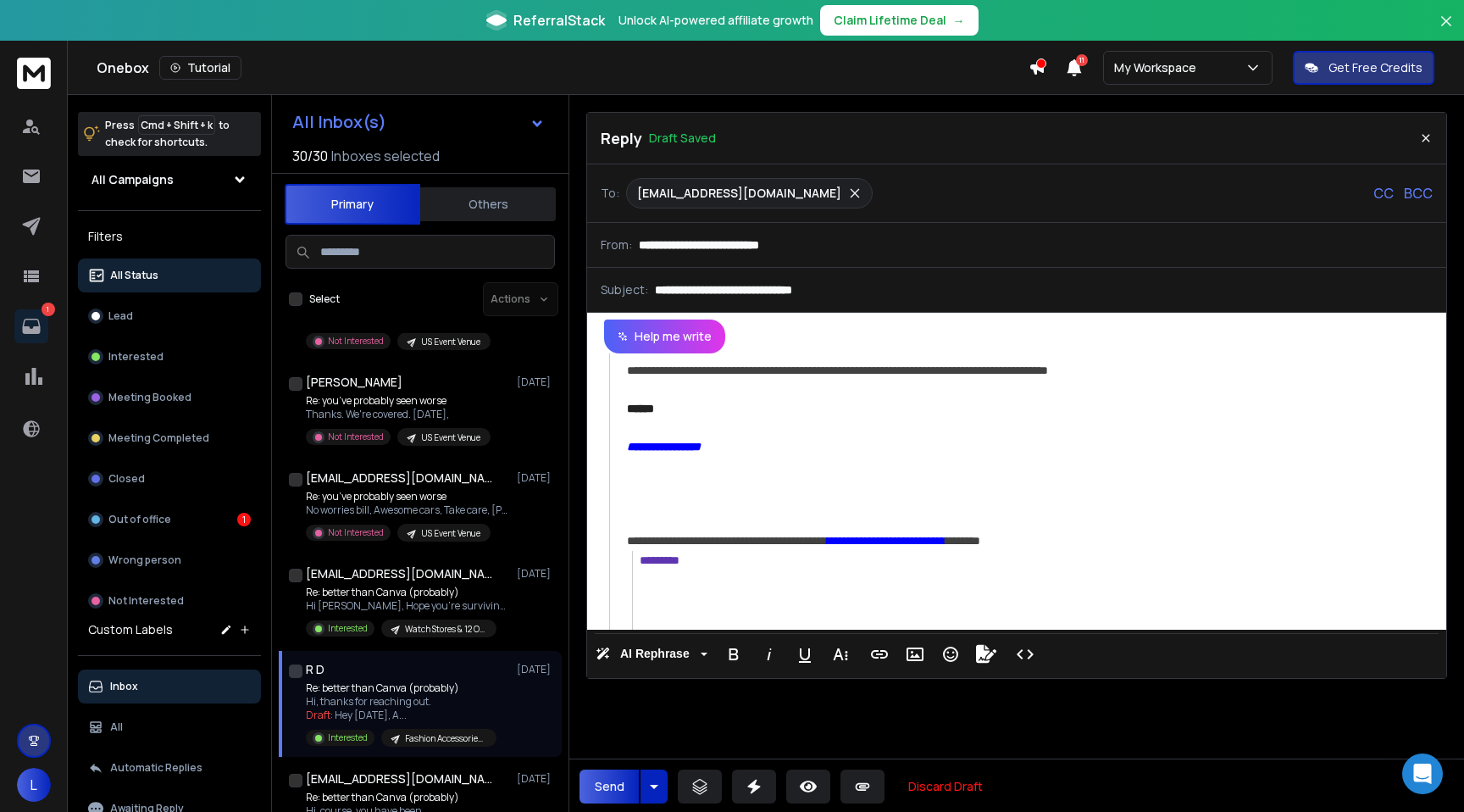
scroll to position [0, 0]
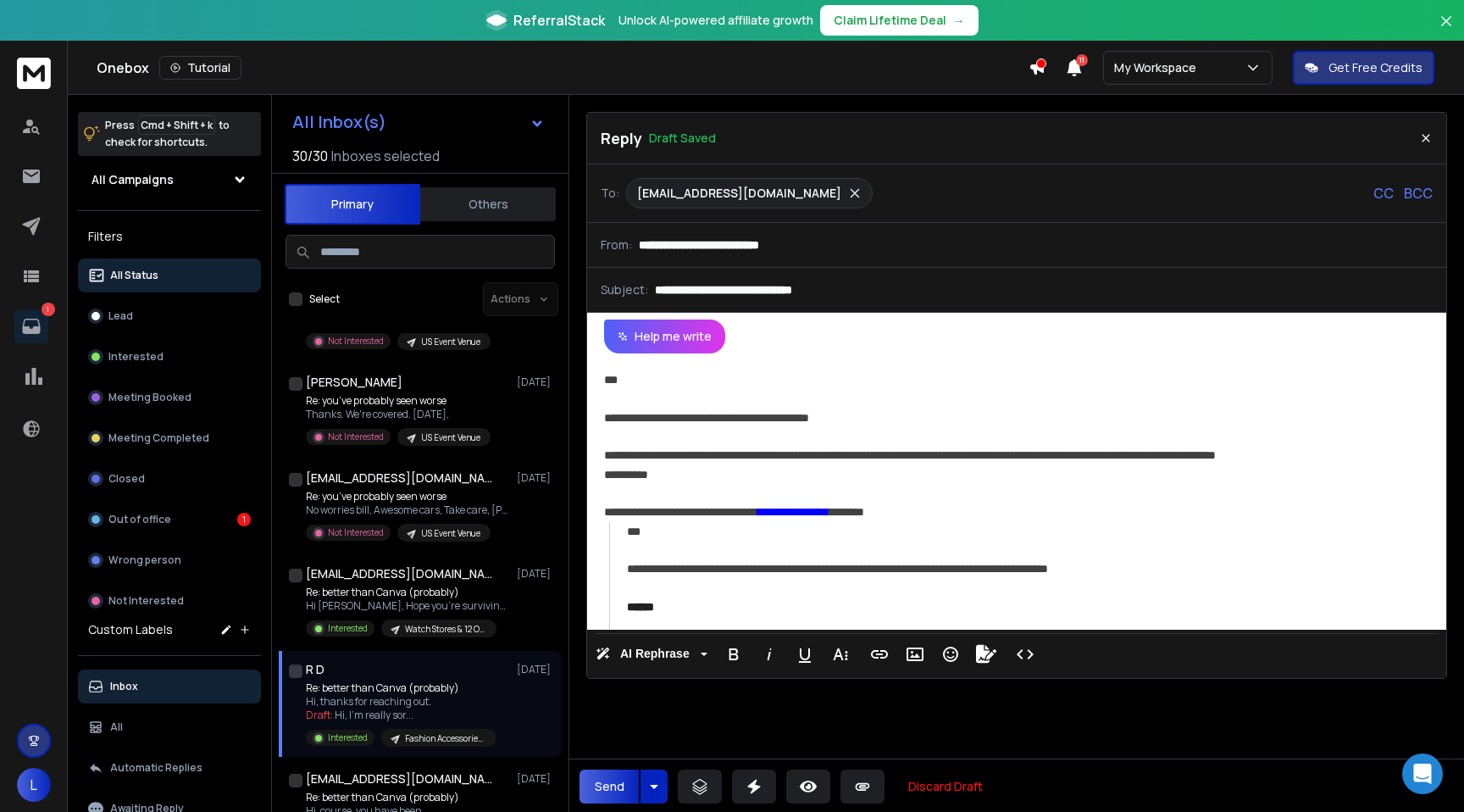
click at [601, 453] on div "**********" at bounding box center [1014, 492] width 854 height 276
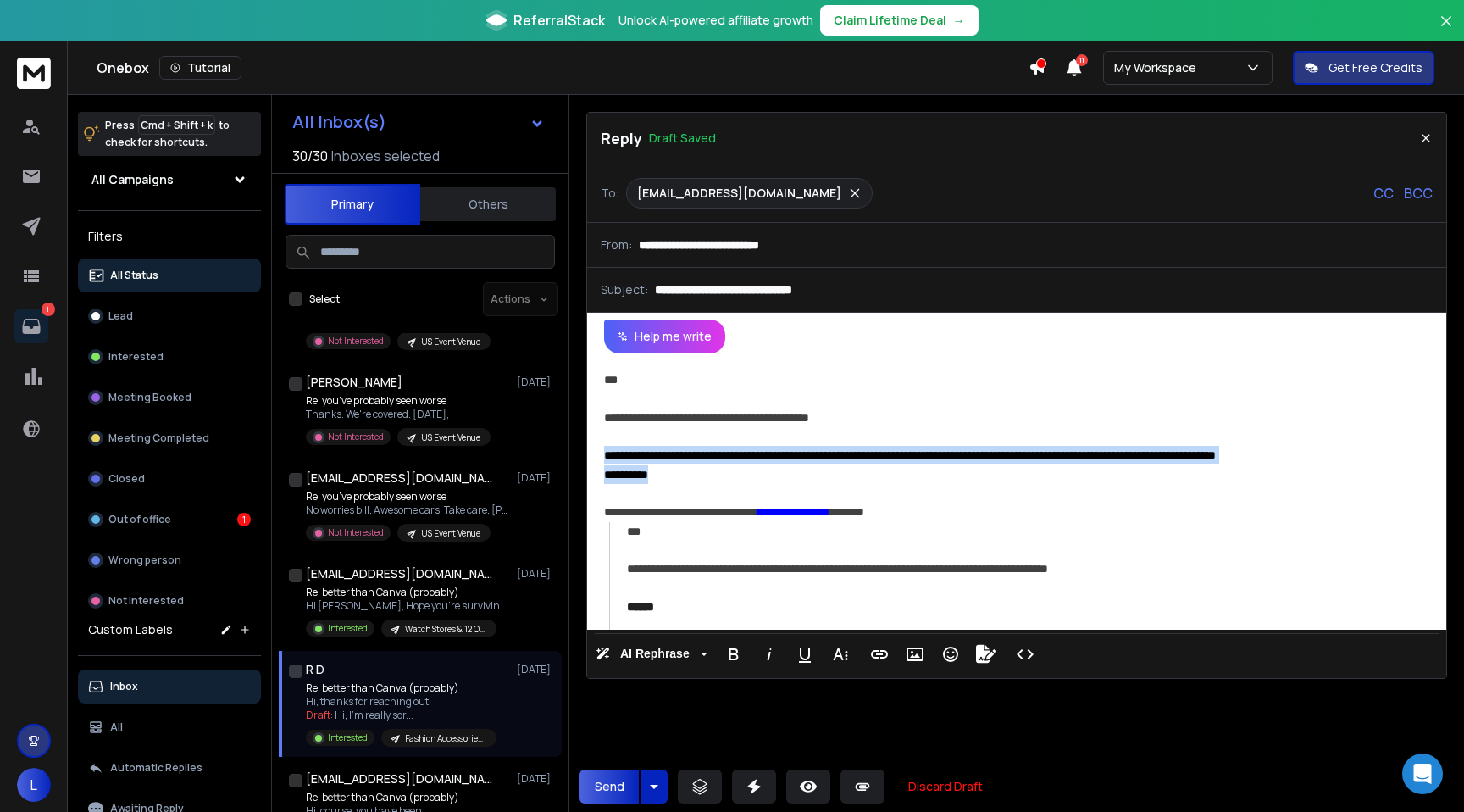
drag, startPoint x: 678, startPoint y: 471, endPoint x: 581, endPoint y: 457, distance: 98.0
click at [581, 457] on div "**********" at bounding box center [1016, 493] width 895 height 796
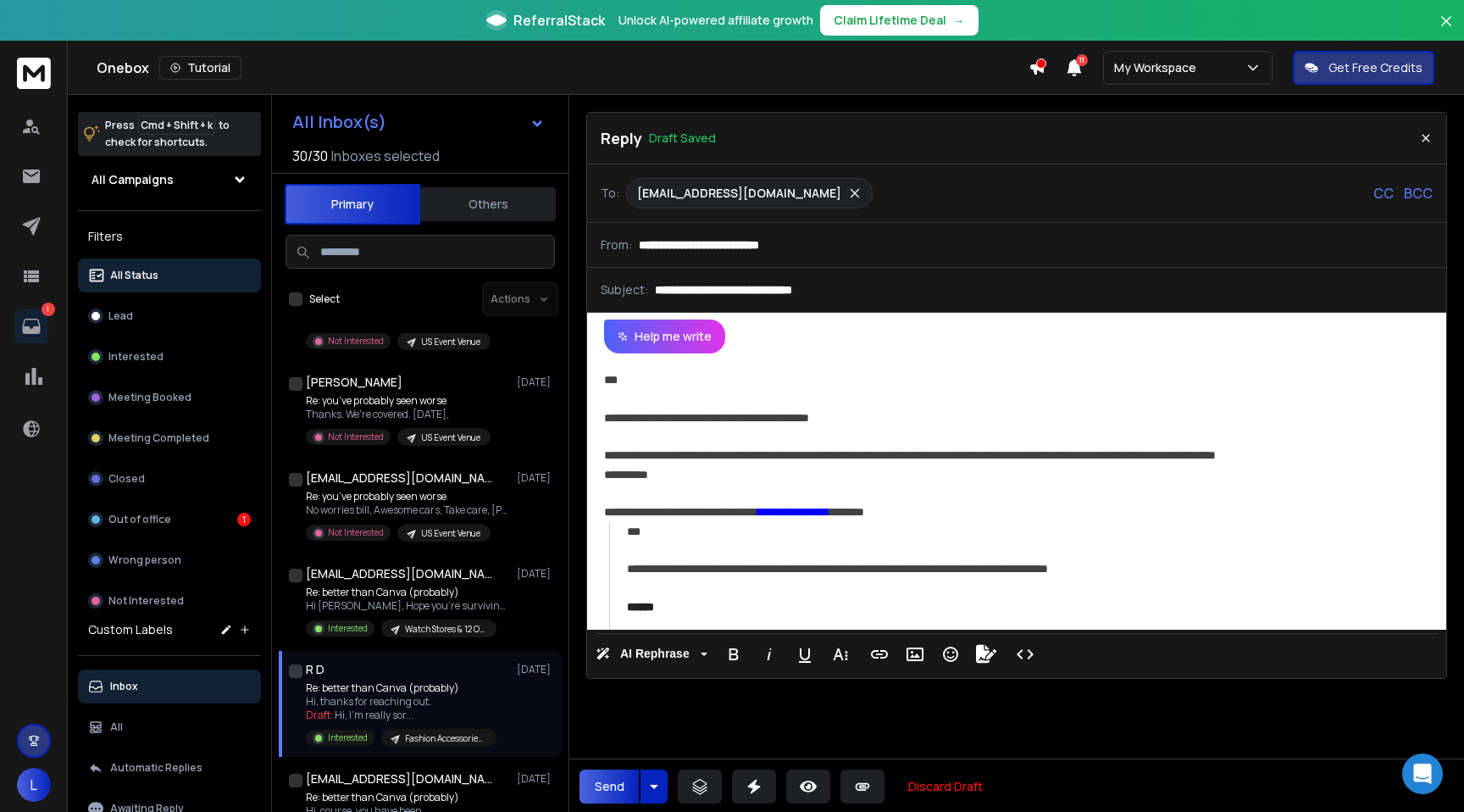
click at [646, 463] on div "**********" at bounding box center [1014, 465] width 820 height 38
click at [645, 478] on div "**********" at bounding box center [1014, 465] width 820 height 38
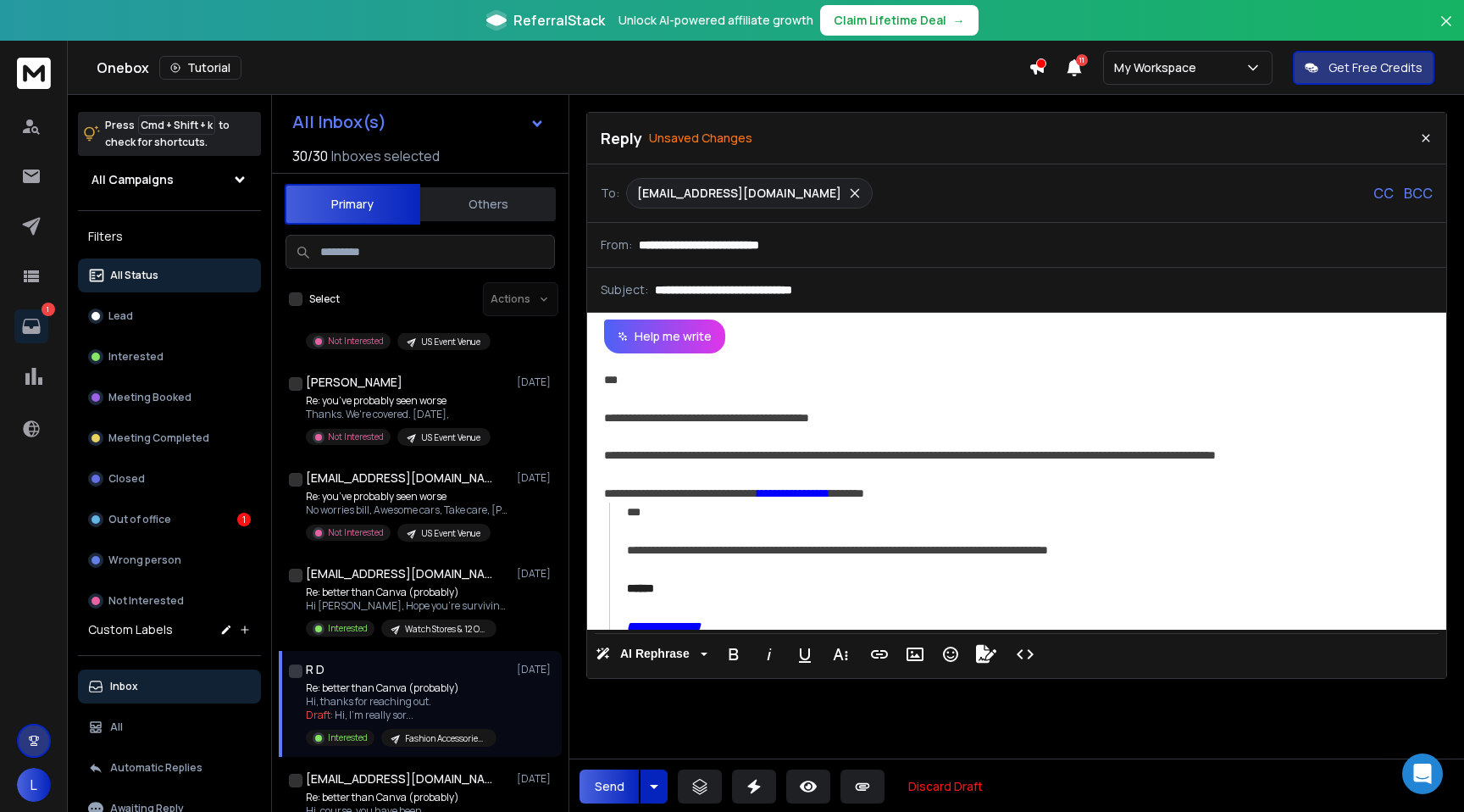
click at [602, 458] on div "**********" at bounding box center [1014, 492] width 854 height 276
click at [808, 450] on div "**********" at bounding box center [1014, 455] width 820 height 18
click at [891, 649] on button "Insert Link" at bounding box center [879, 654] width 32 height 34
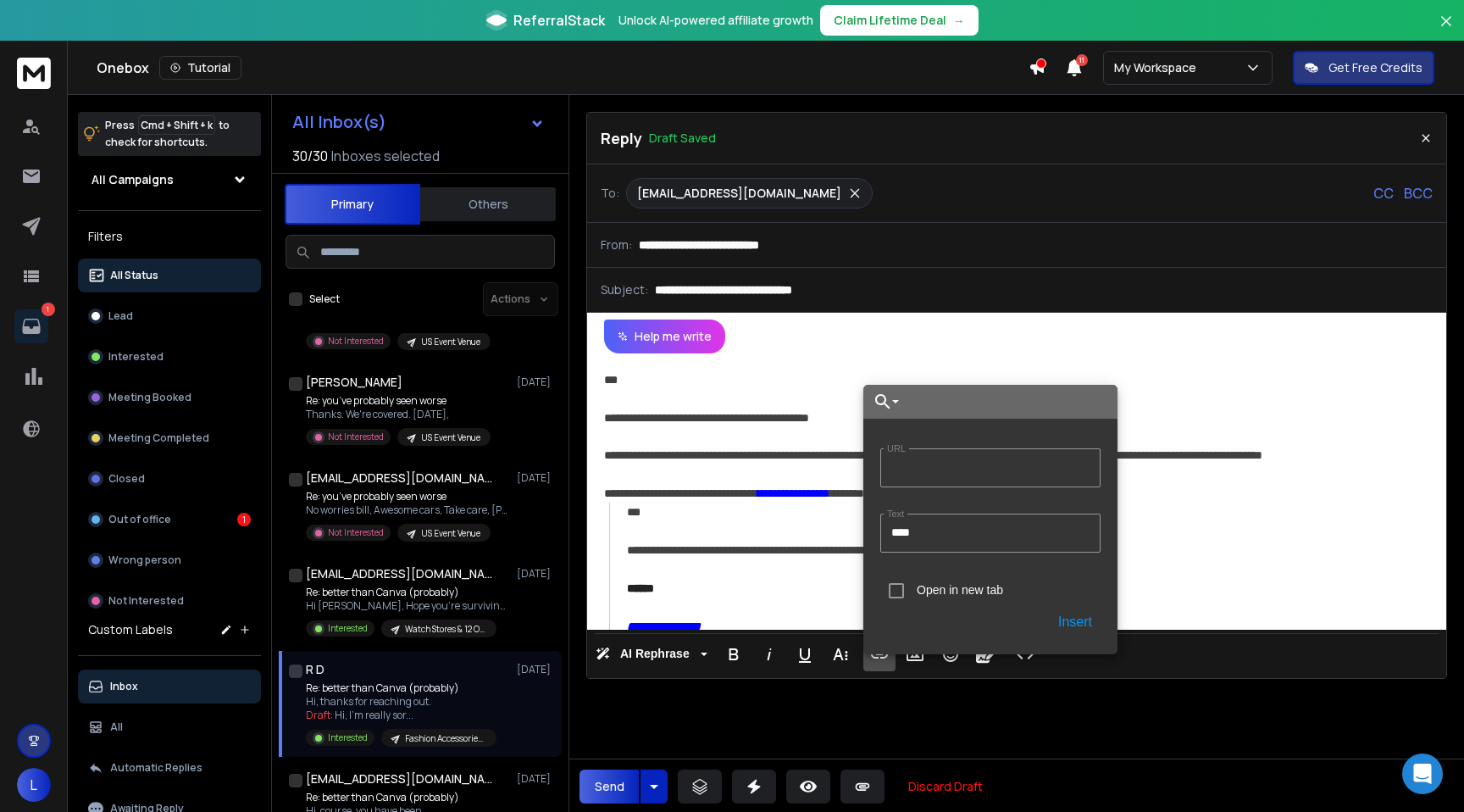
type input "**********"
click at [1072, 609] on button "Insert" at bounding box center [1076, 622] width 51 height 30
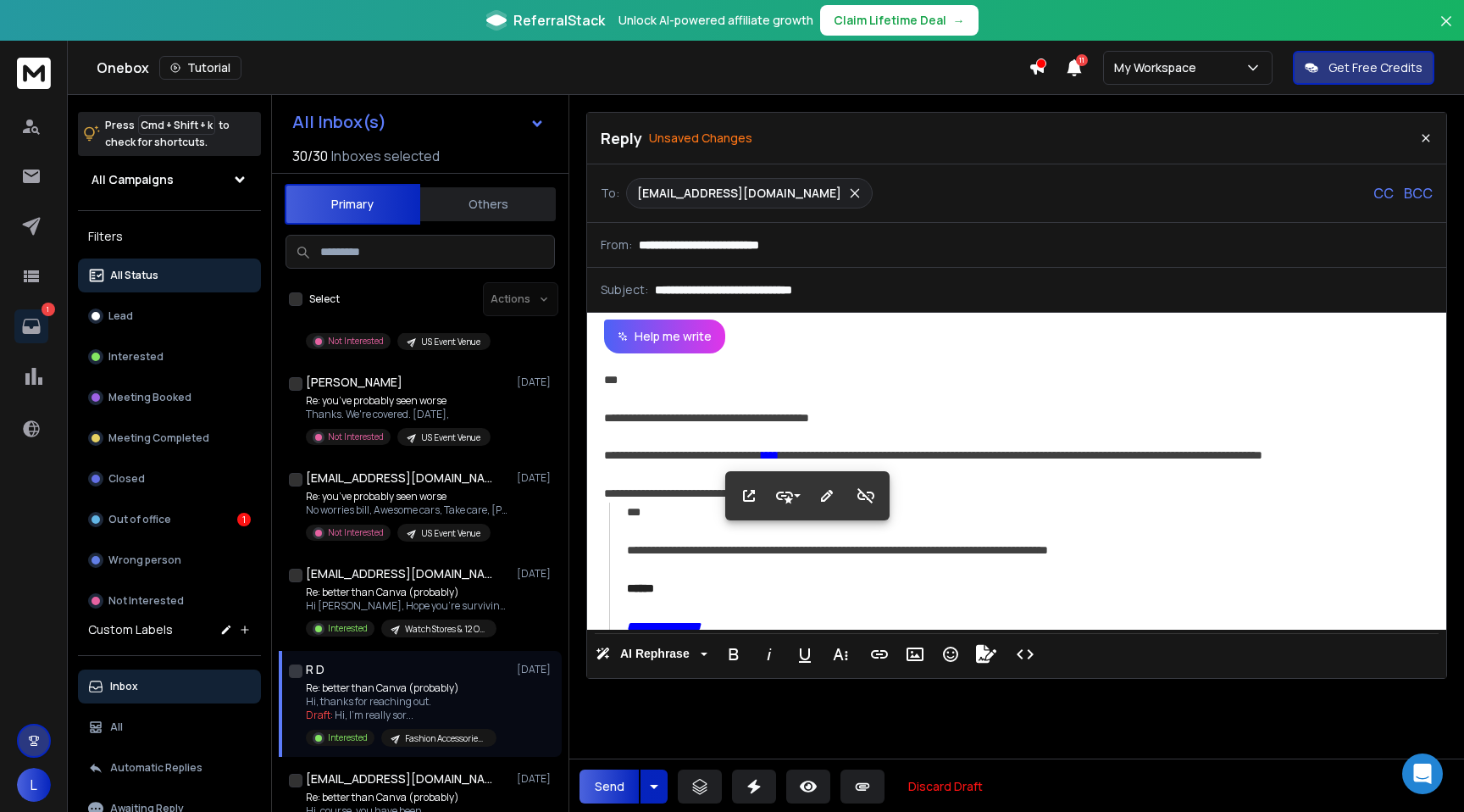
scroll to position [0, 0]
click at [946, 486] on div "**********" at bounding box center [1014, 493] width 820 height 18
click at [748, 460] on div "**********" at bounding box center [1014, 455] width 820 height 18
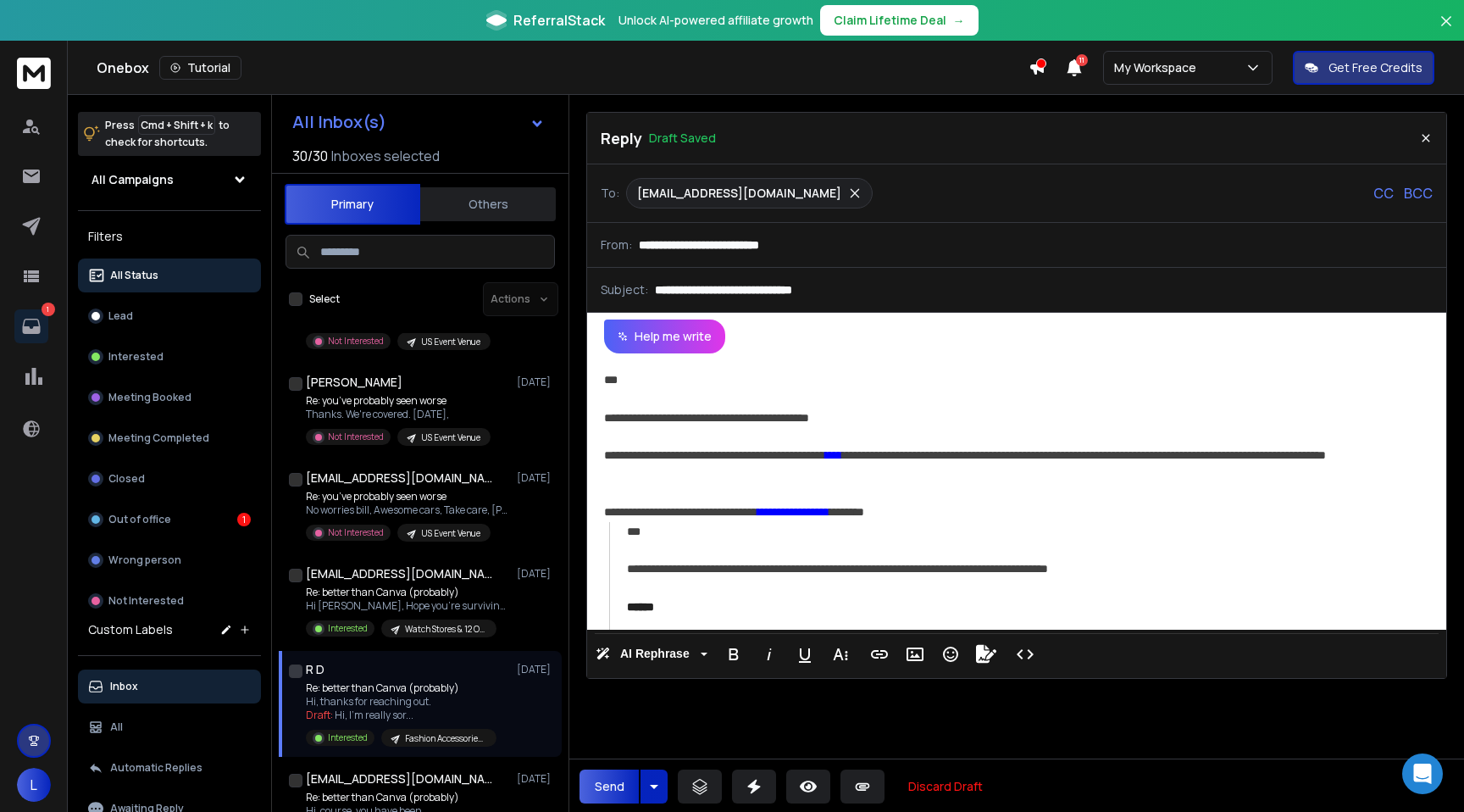
click at [1427, 452] on div "**********" at bounding box center [1014, 492] width 854 height 276
click at [1123, 498] on div at bounding box center [1014, 493] width 820 height 18
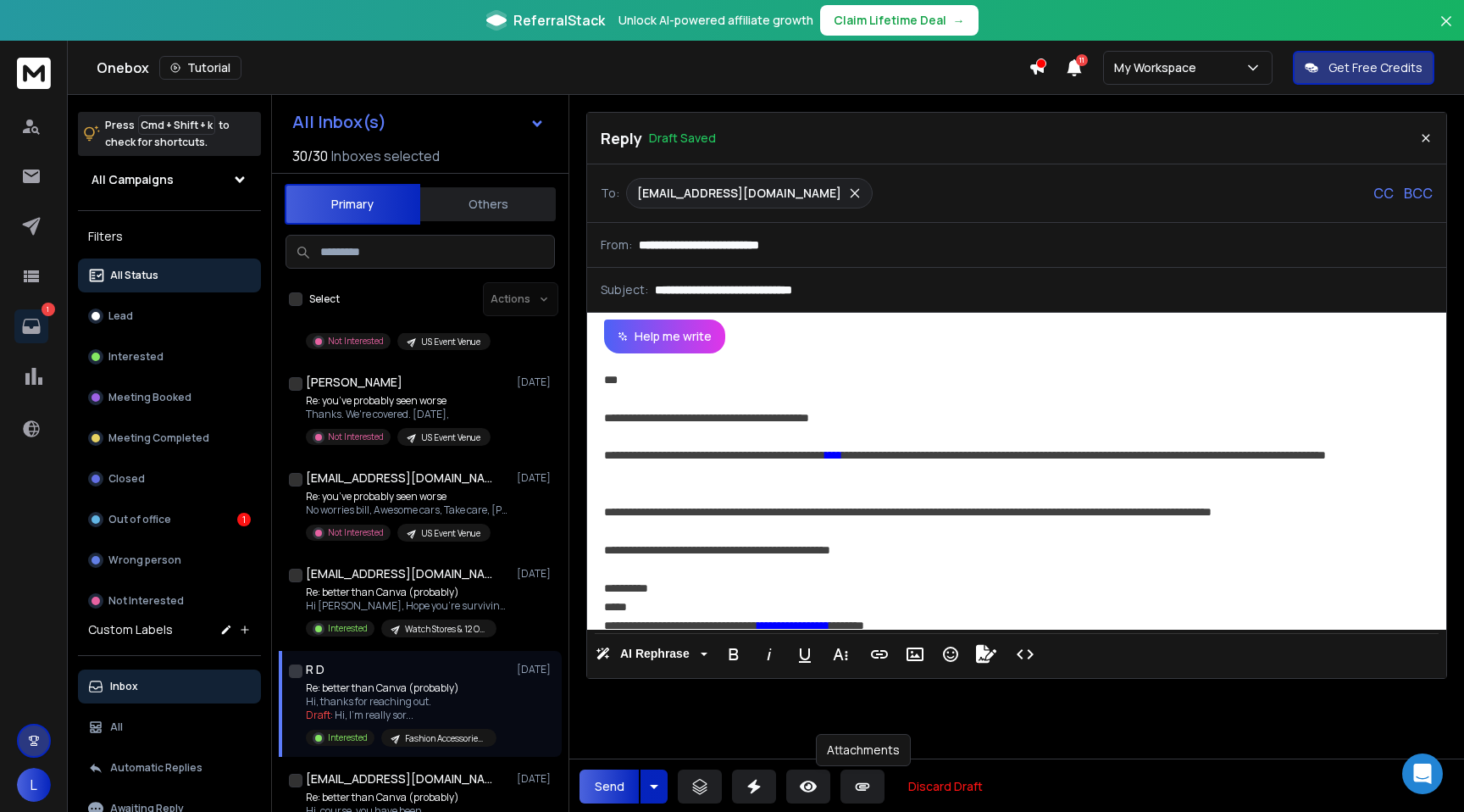
click at [851, 781] on button at bounding box center [862, 785] width 44 height 34
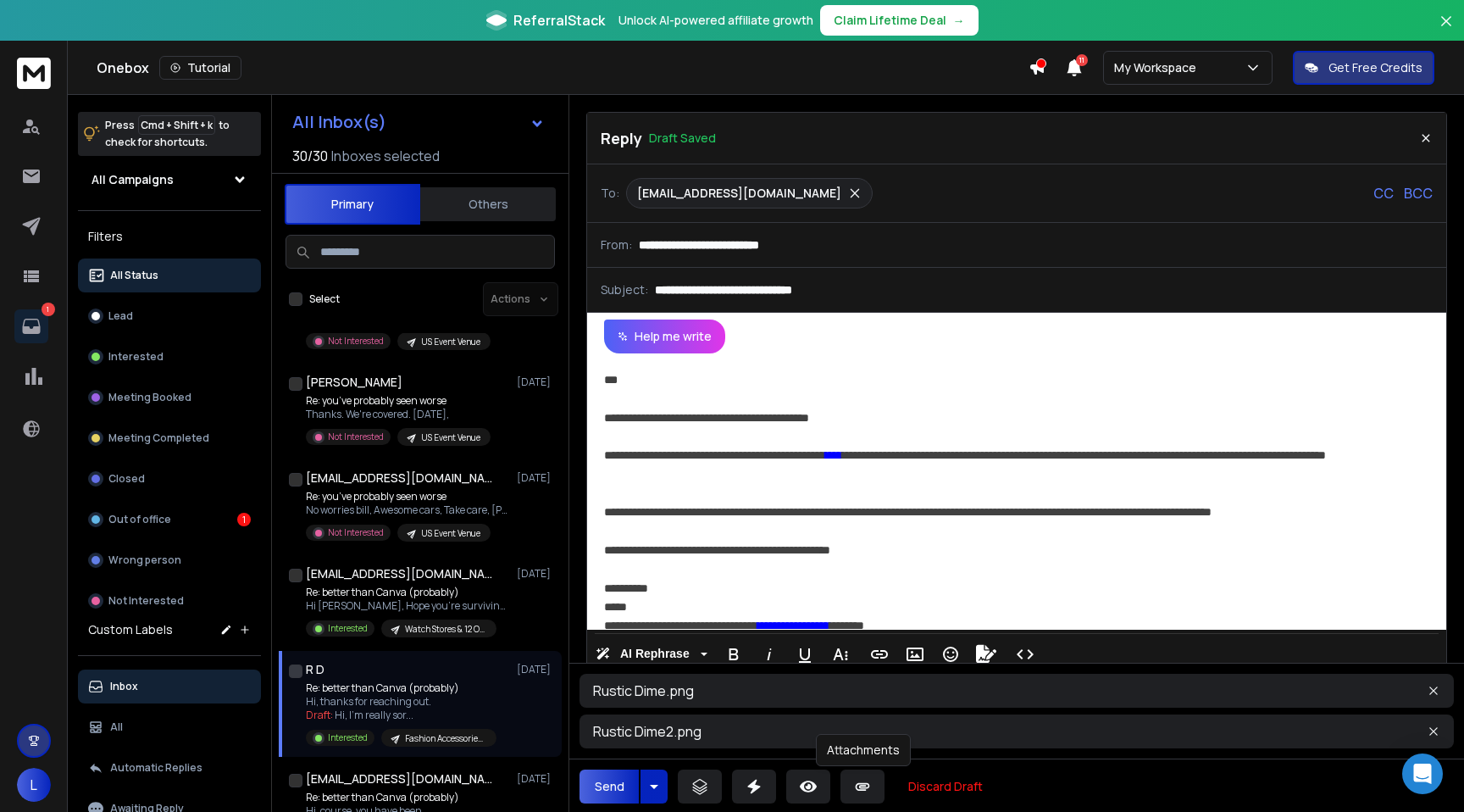
click at [1374, 496] on div at bounding box center [1014, 493] width 820 height 18
click at [1379, 514] on div "**********" at bounding box center [1014, 512] width 820 height 18
click at [603, 783] on button "Send" at bounding box center [609, 785] width 60 height 34
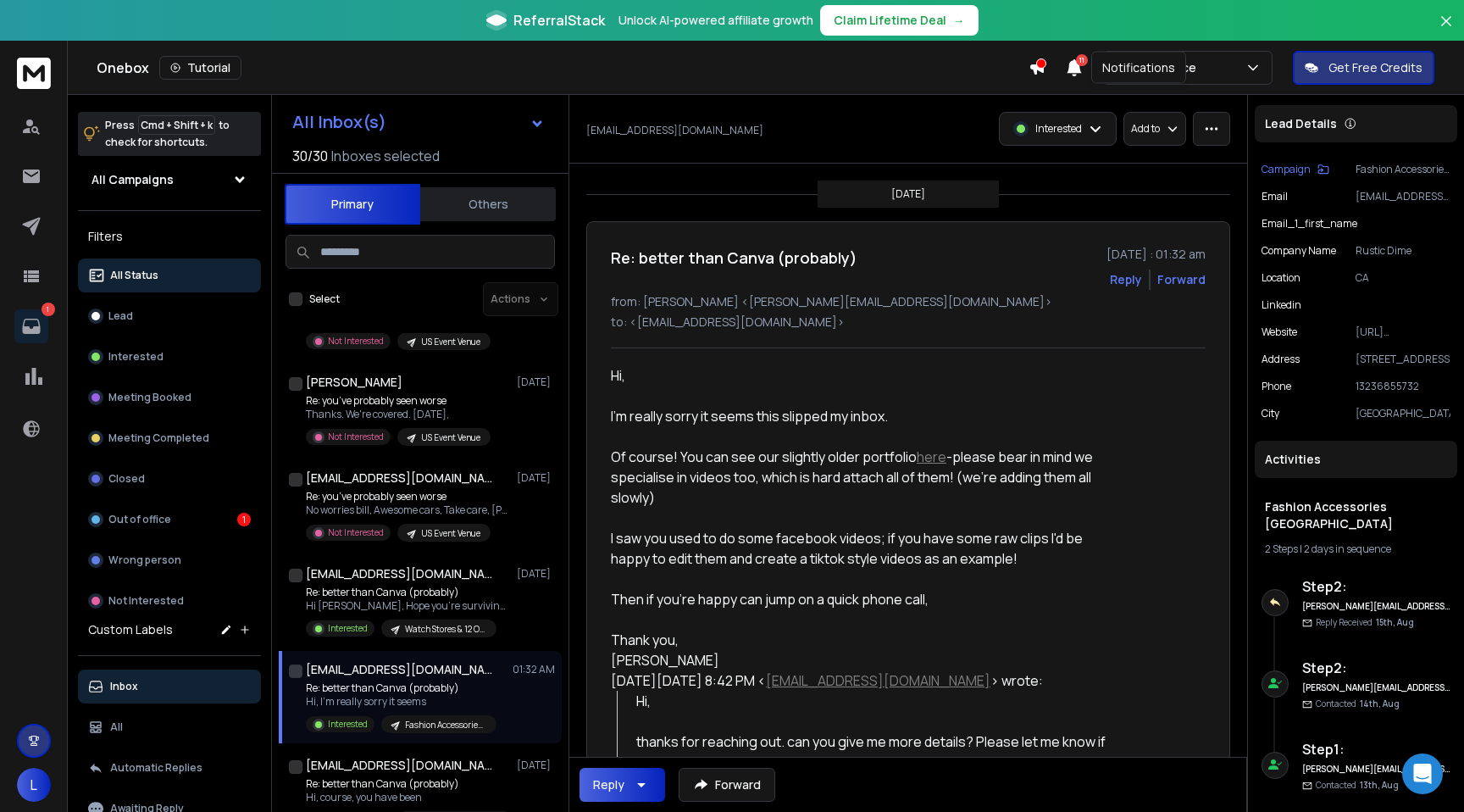
click at [1087, 57] on span "11" at bounding box center [1081, 60] width 12 height 12
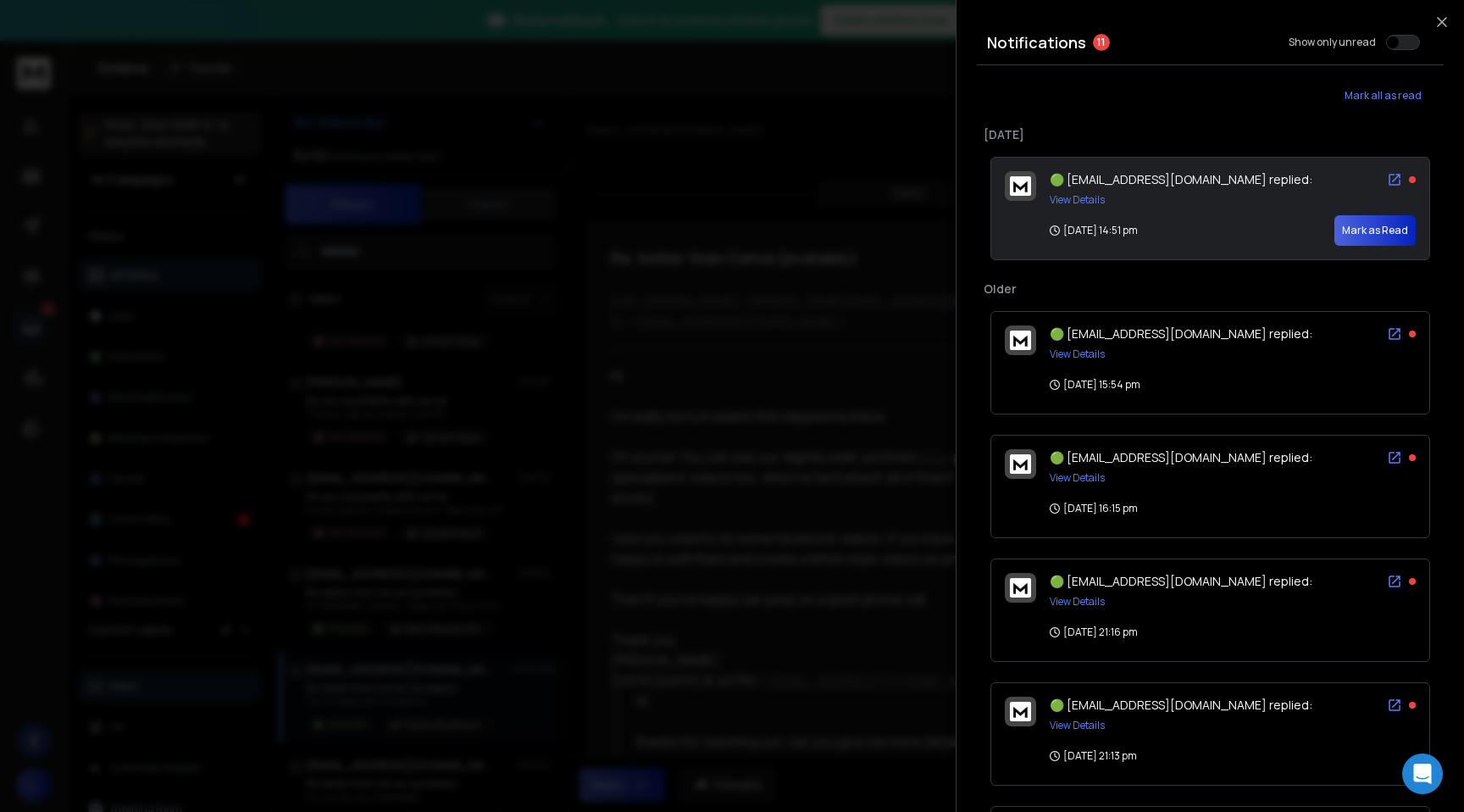
click at [1259, 208] on div "🟢 info@cbdmeetings.com replied: View Details 08 Oct 2025, 14:51 pm Mark as Read…" at bounding box center [1233, 208] width 366 height 74
click at [1183, 178] on span "🟢 info@cbdmeetings.com replied:" at bounding box center [1181, 179] width 263 height 16
click at [1086, 198] on div "View Details" at bounding box center [1078, 200] width 55 height 14
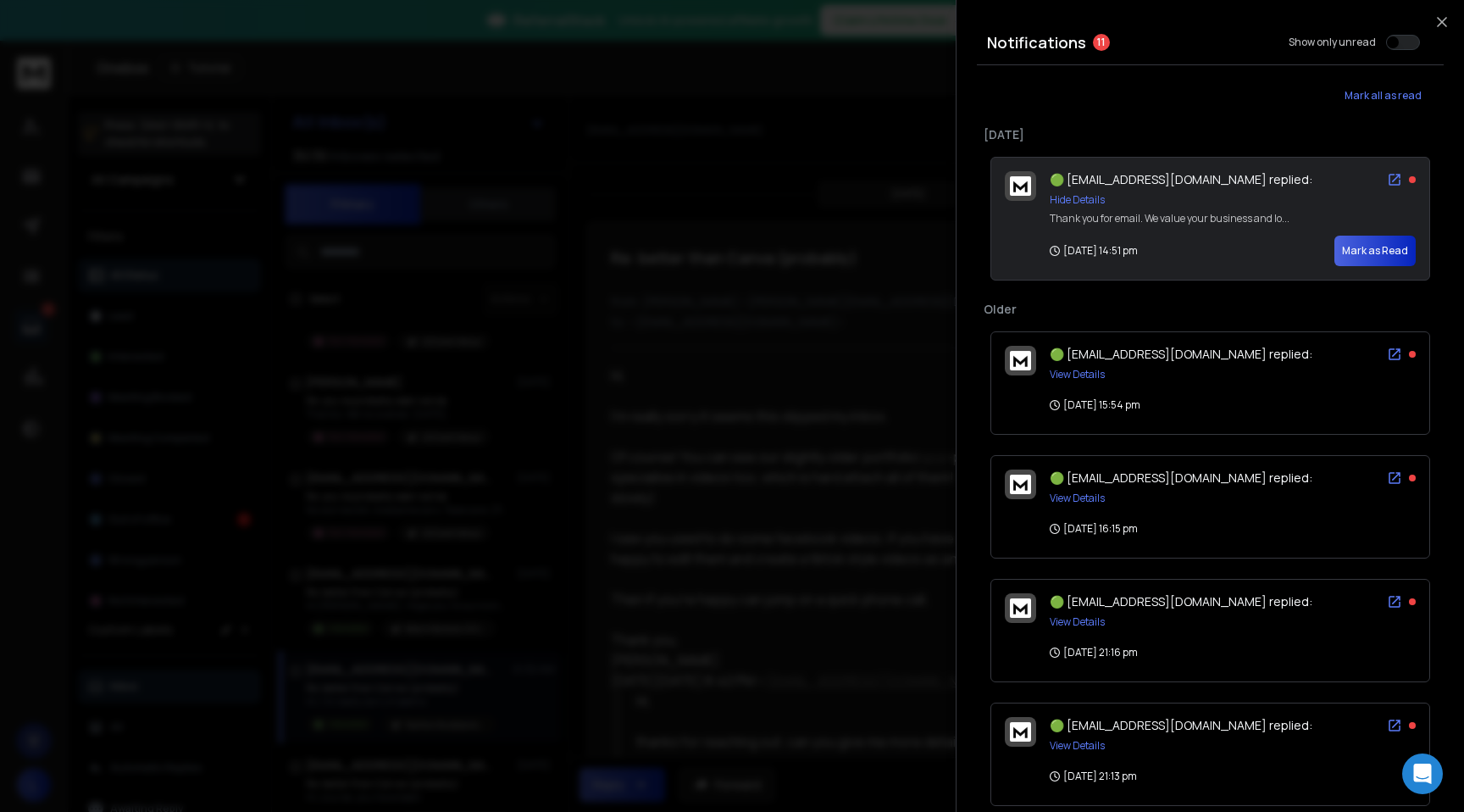
click at [1346, 242] on button "Mark as Read" at bounding box center [1375, 250] width 81 height 30
click at [1448, 25] on div "Sheet Title Notifications 10 Show only unread Mark all as read Yesterday 🟢 info…" at bounding box center [1209, 406] width 508 height 812
click at [1438, 18] on icon "button" at bounding box center [1442, 21] width 8 height 8
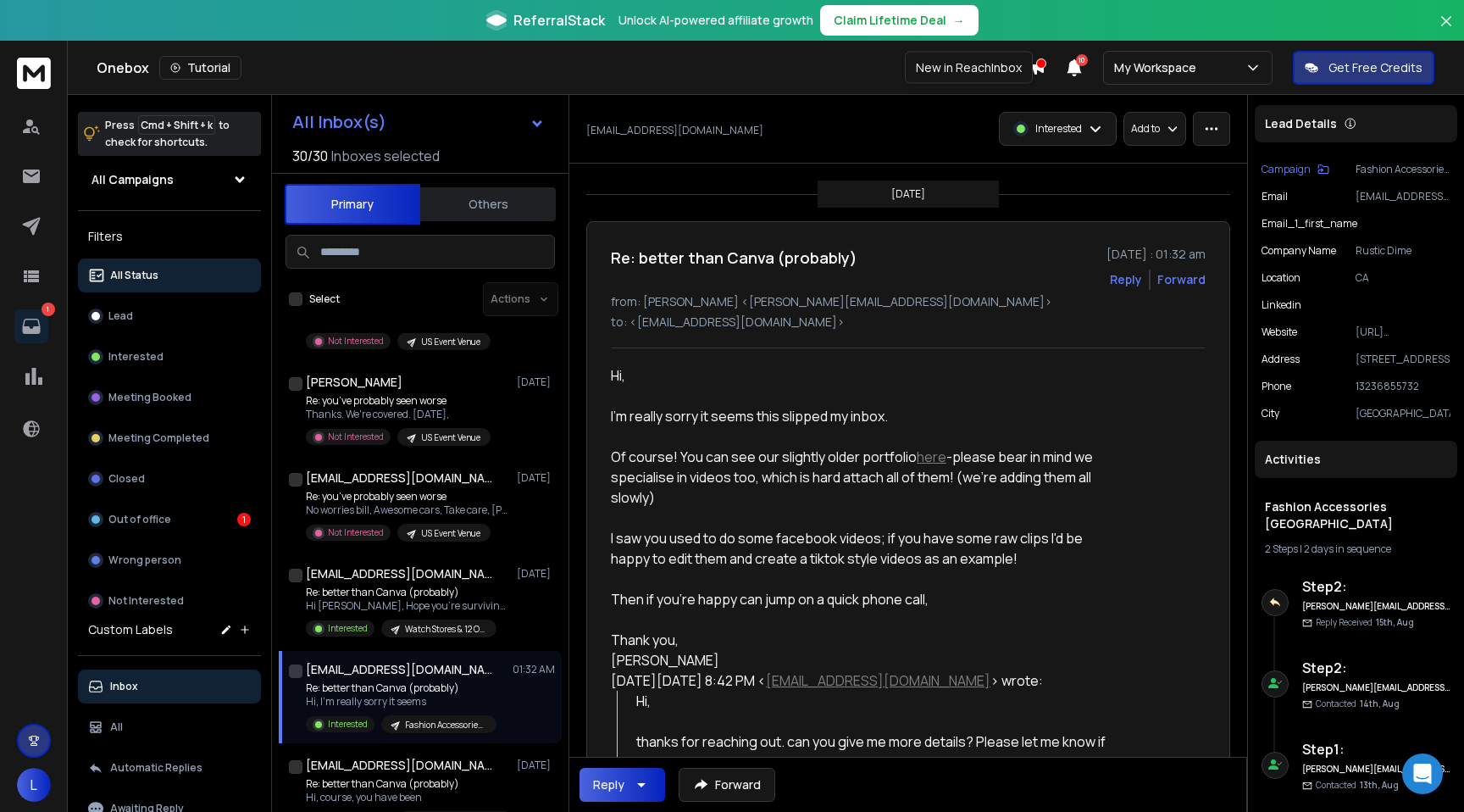
click at [1034, 68] on icon at bounding box center [1037, 68] width 17 height 17
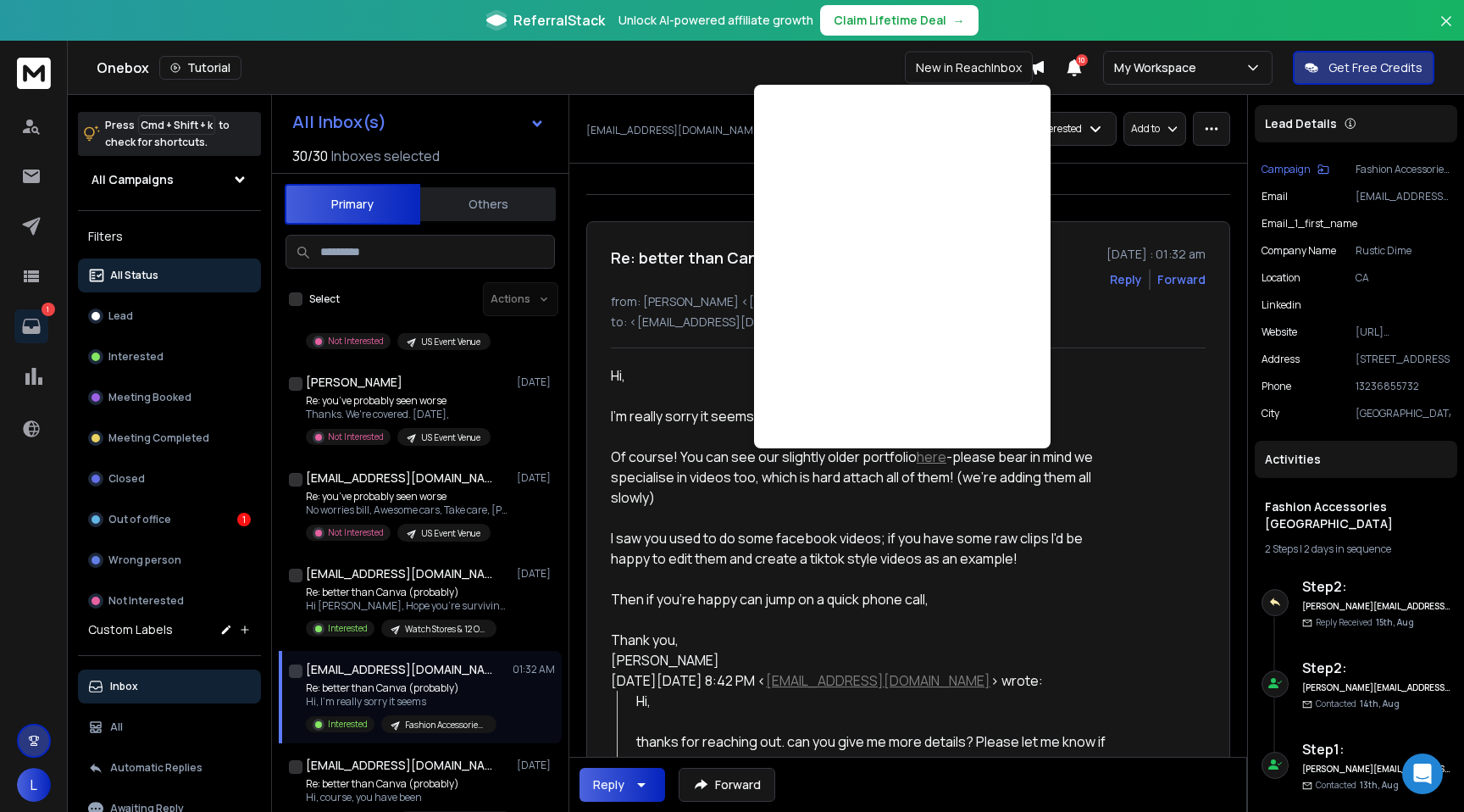
click at [1034, 68] on icon at bounding box center [1037, 68] width 17 height 17
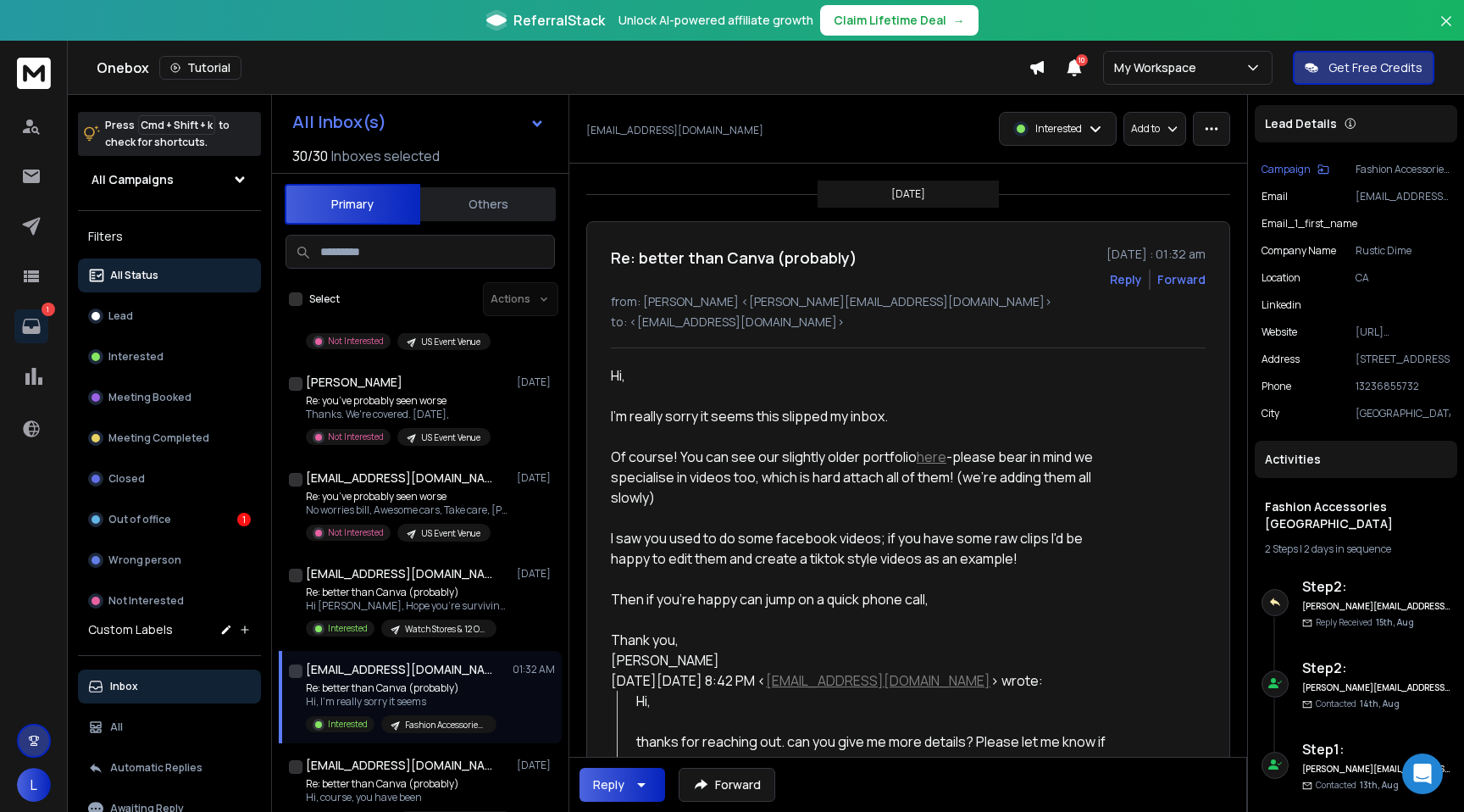
click at [184, 501] on div "All Status Lead Interested Meeting Booked Meeting Completed Closed Out of offic…" at bounding box center [169, 438] width 183 height 359
click at [179, 511] on button "Out of office 1" at bounding box center [169, 519] width 183 height 34
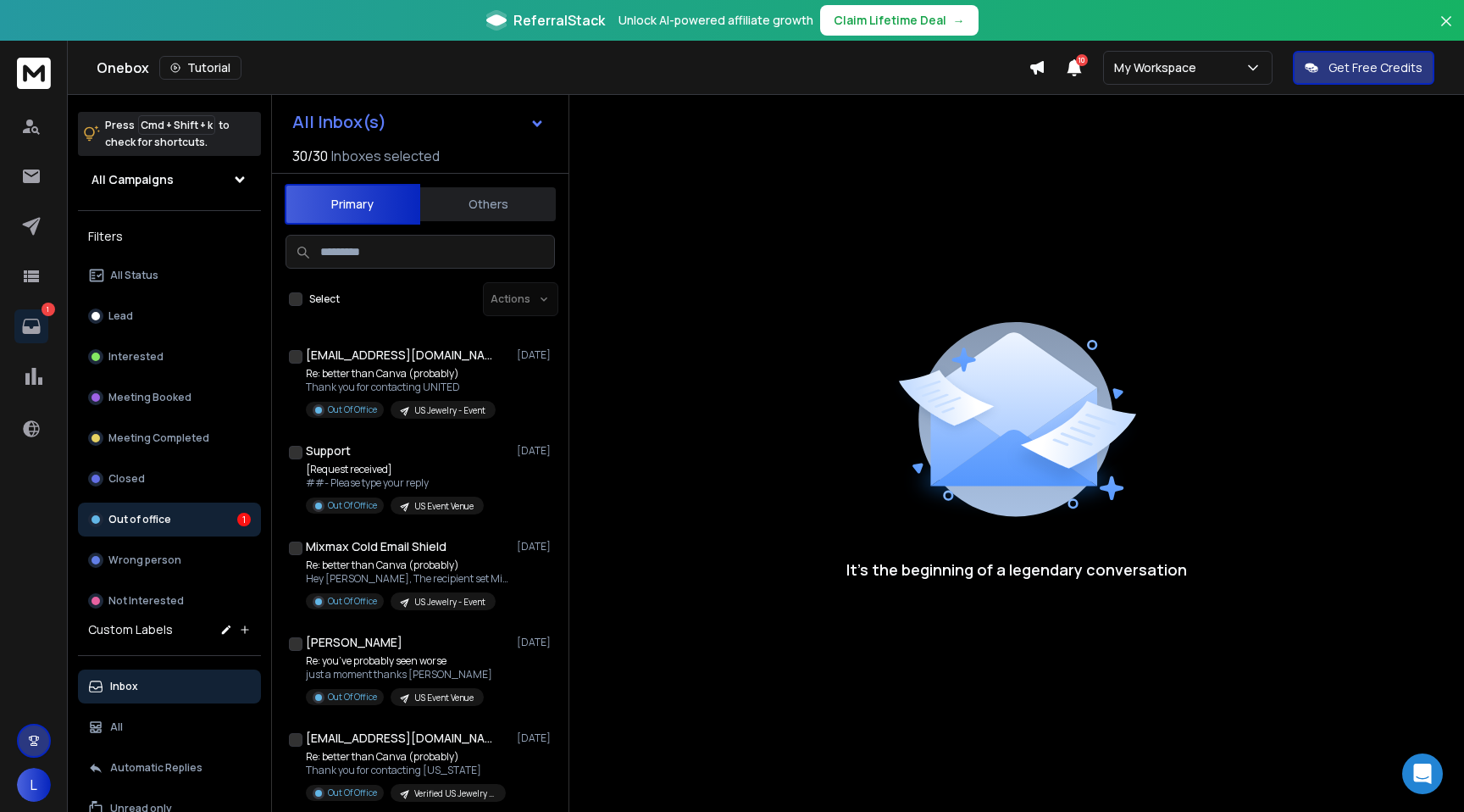
click at [125, 525] on p "Out of office" at bounding box center [139, 519] width 62 height 14
click at [127, 557] on p "Wrong person" at bounding box center [145, 559] width 73 height 14
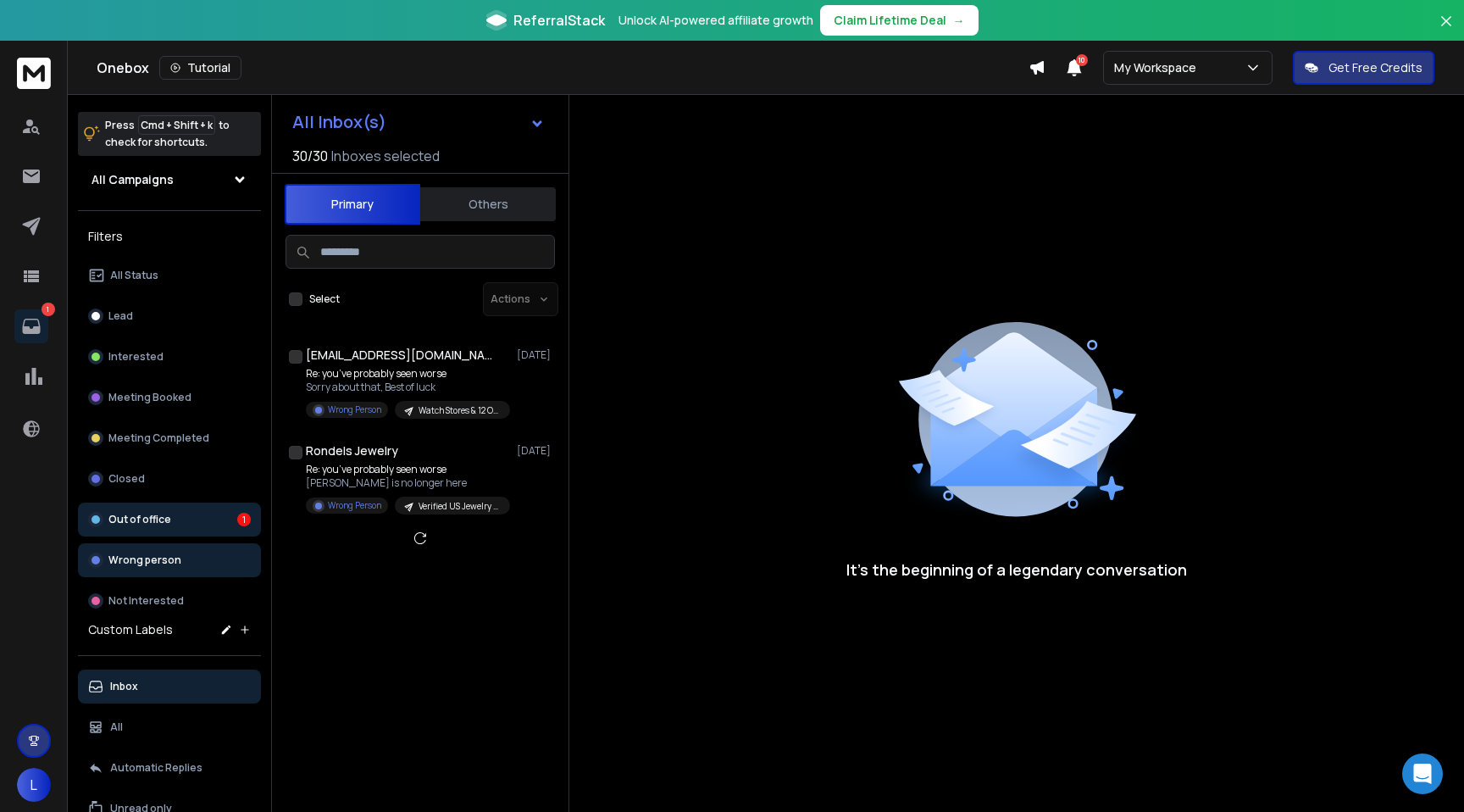
click at [137, 521] on p "Out of office" at bounding box center [139, 519] width 62 height 14
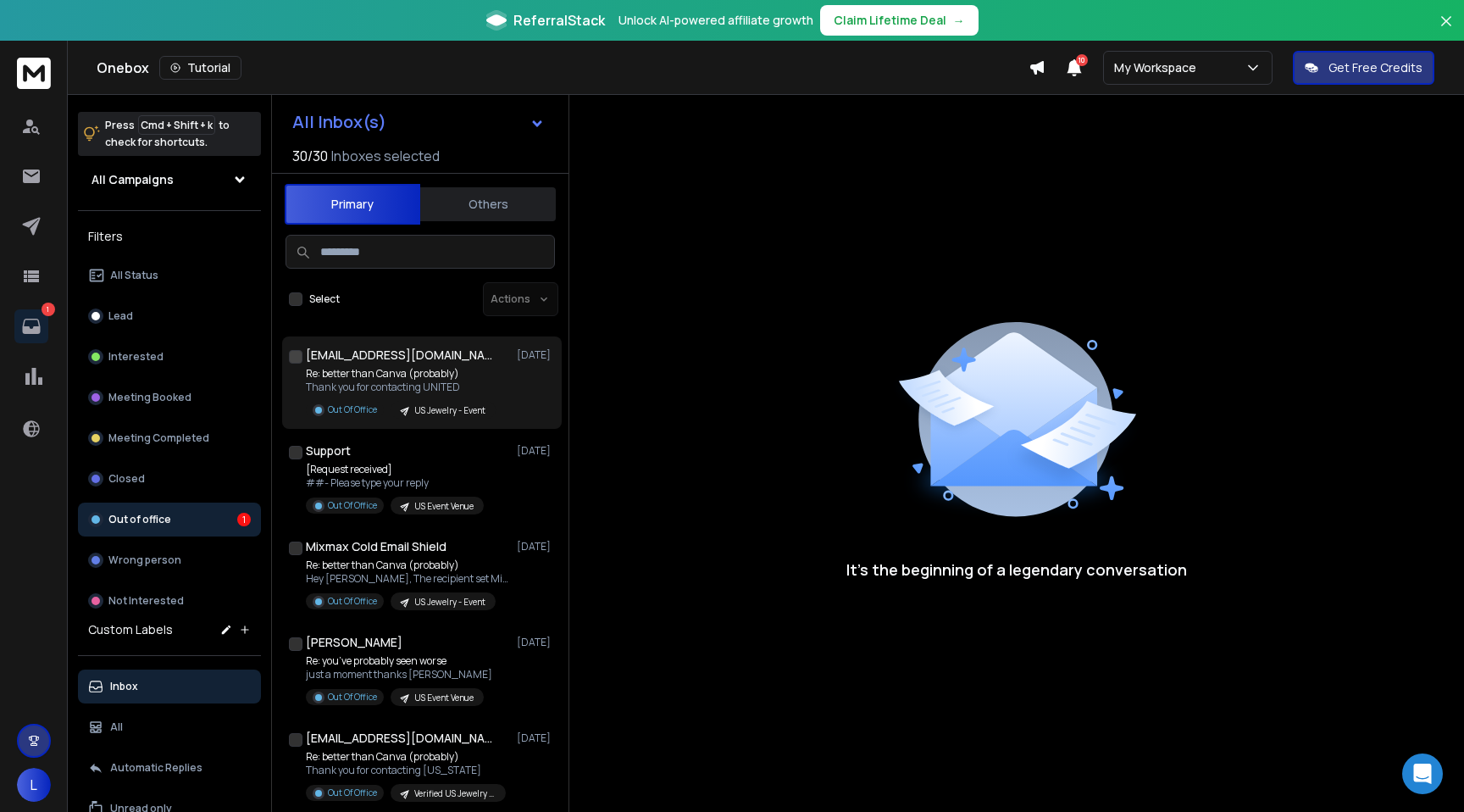
click at [426, 405] on p "US Jewelry - Event" at bounding box center [450, 410] width 71 height 13
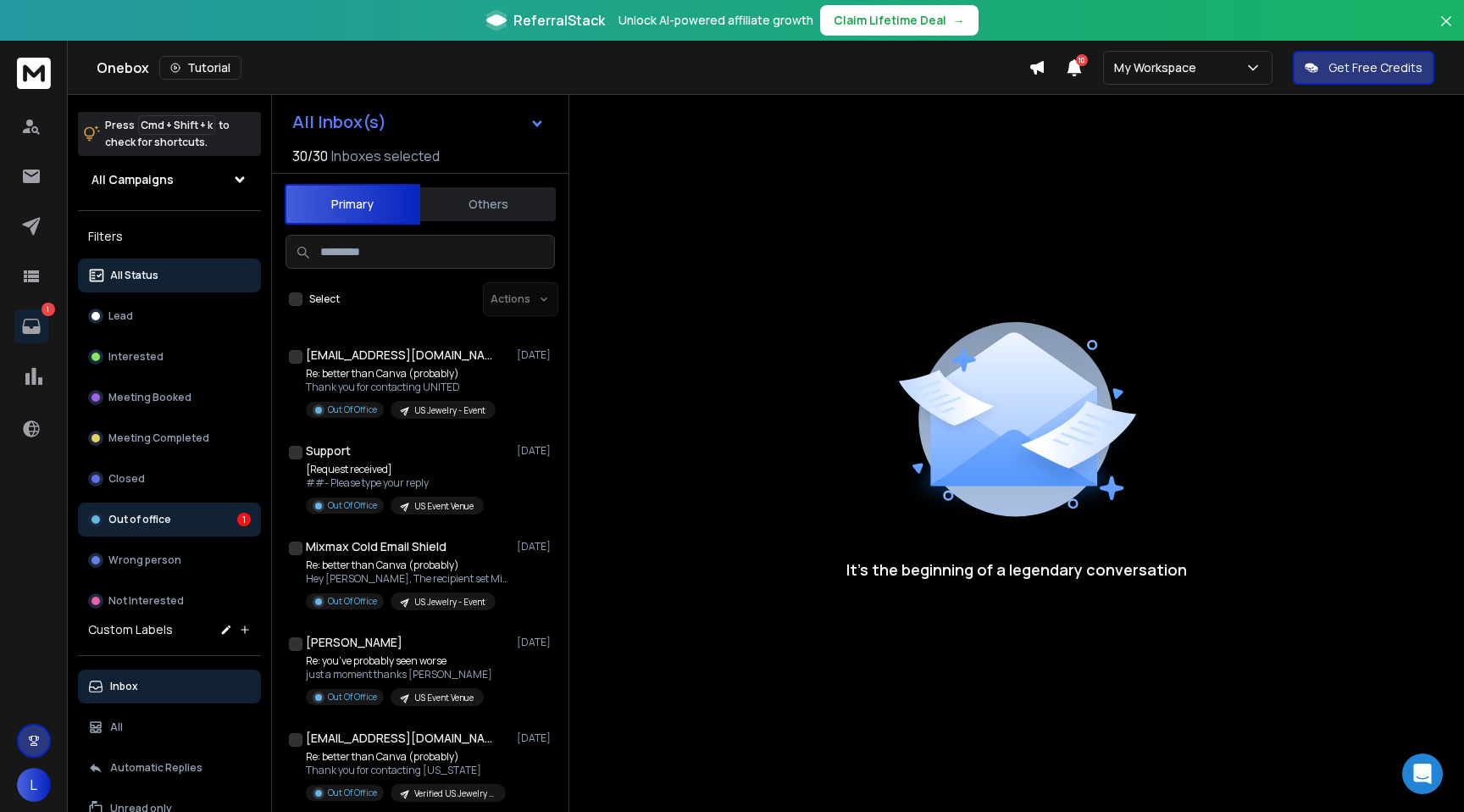
click at [165, 269] on button "All Status" at bounding box center [169, 275] width 183 height 34
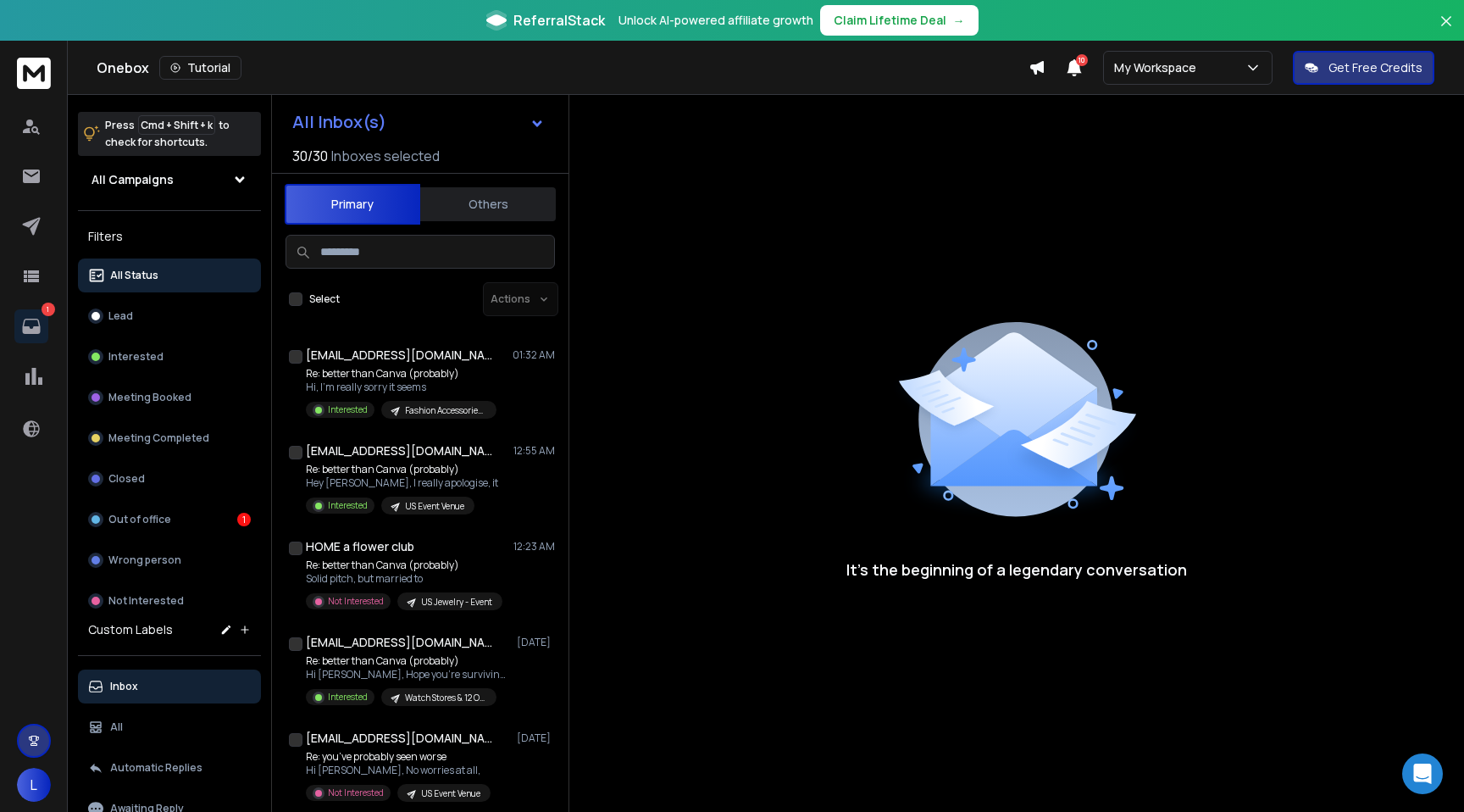
click at [463, 200] on button "Others" at bounding box center [488, 204] width 136 height 38
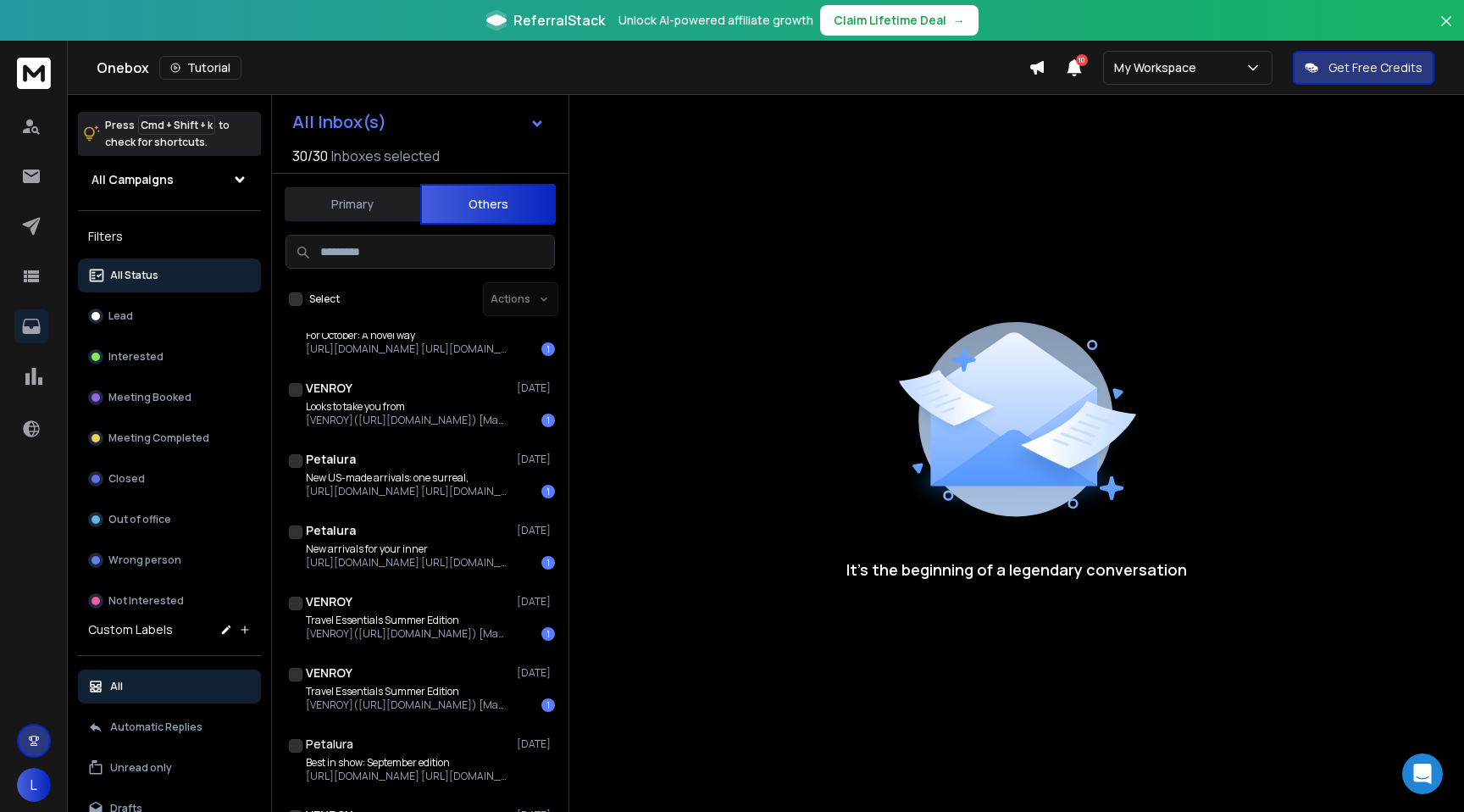
scroll to position [893, 0]
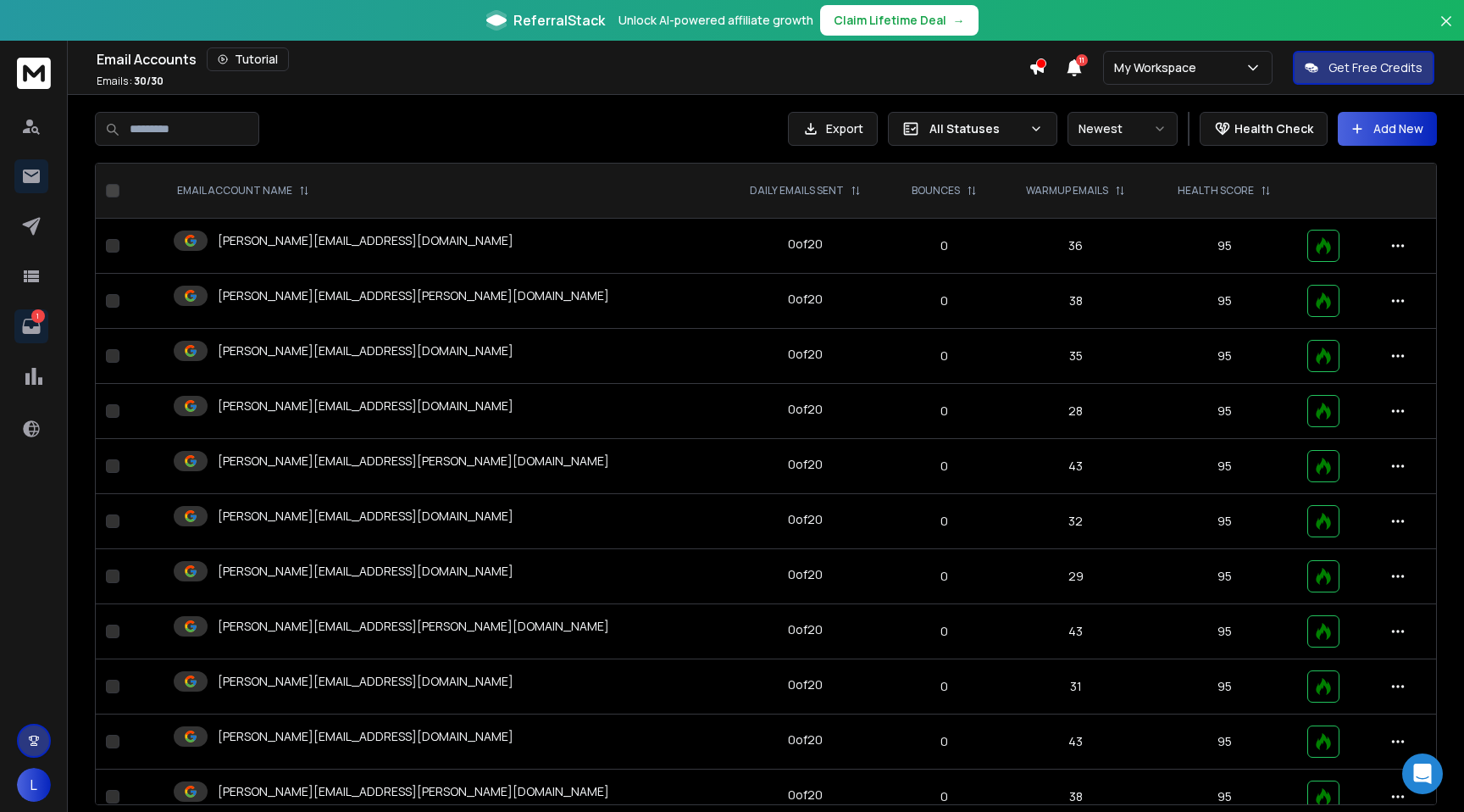
click at [28, 309] on link "1" at bounding box center [31, 326] width 34 height 34
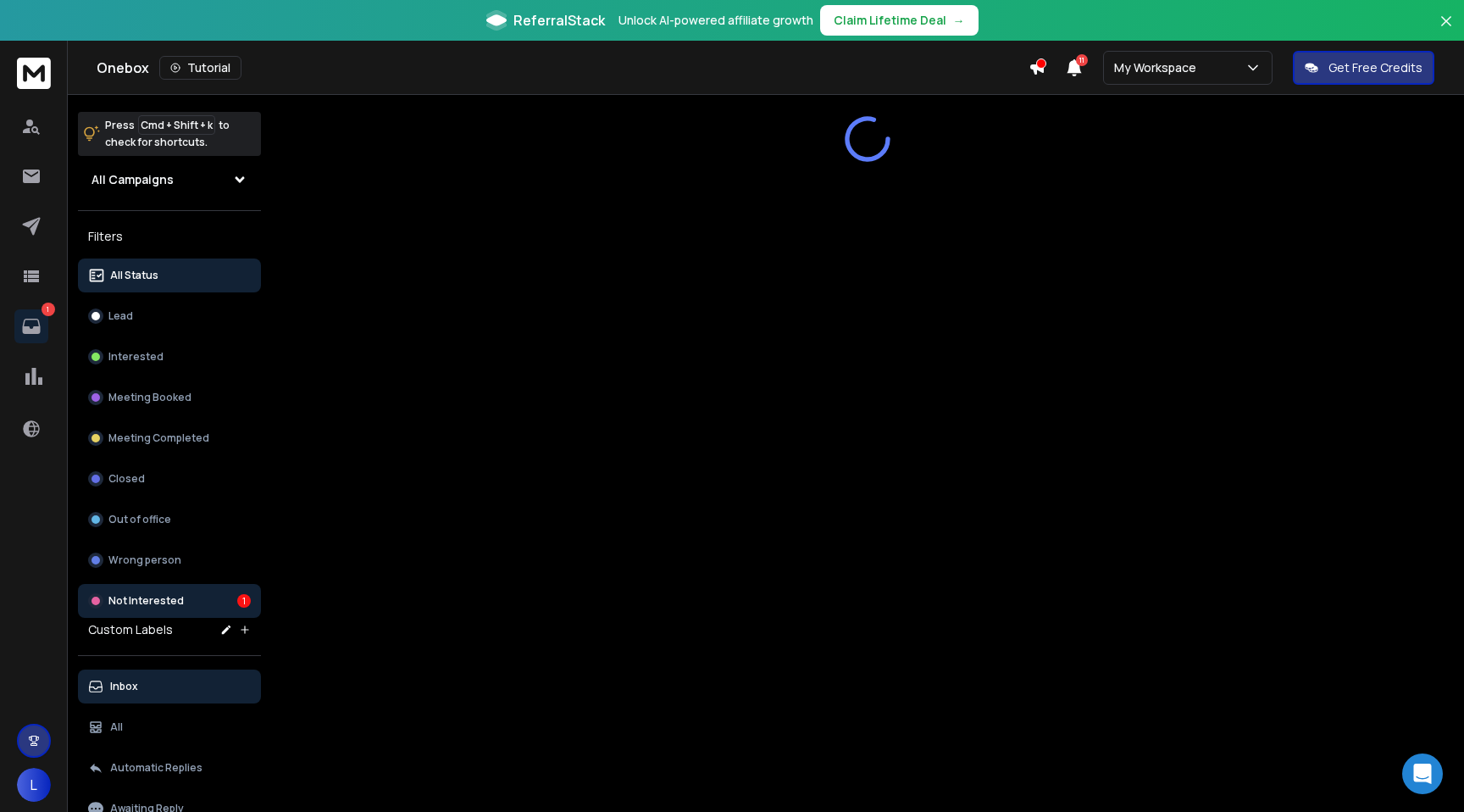
click at [178, 601] on p "Not Interested" at bounding box center [146, 601] width 75 height 14
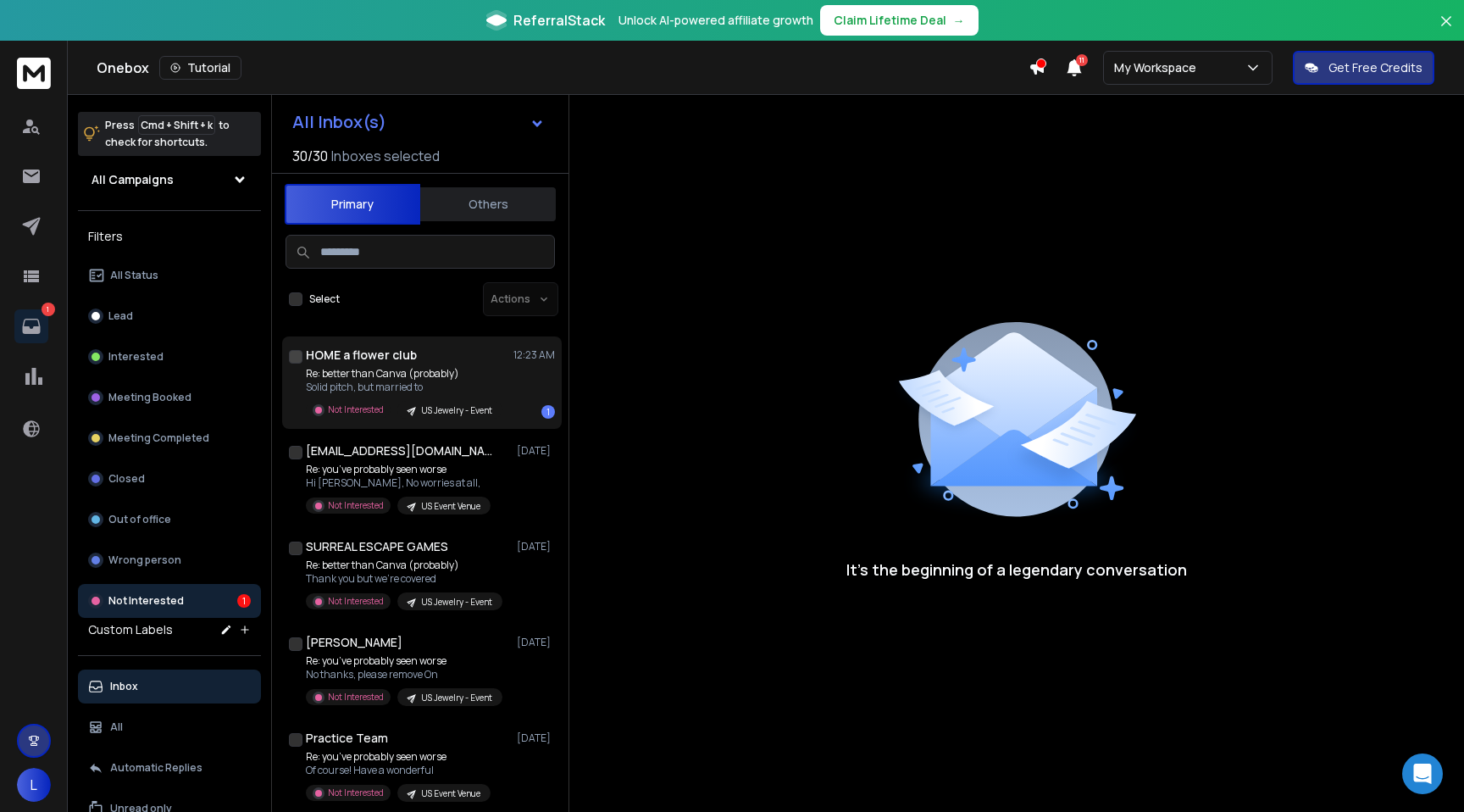
click at [462, 395] on div "Re: better than Canva (probably) Solid pitch, but married to Not Interested US …" at bounding box center [404, 393] width 197 height 51
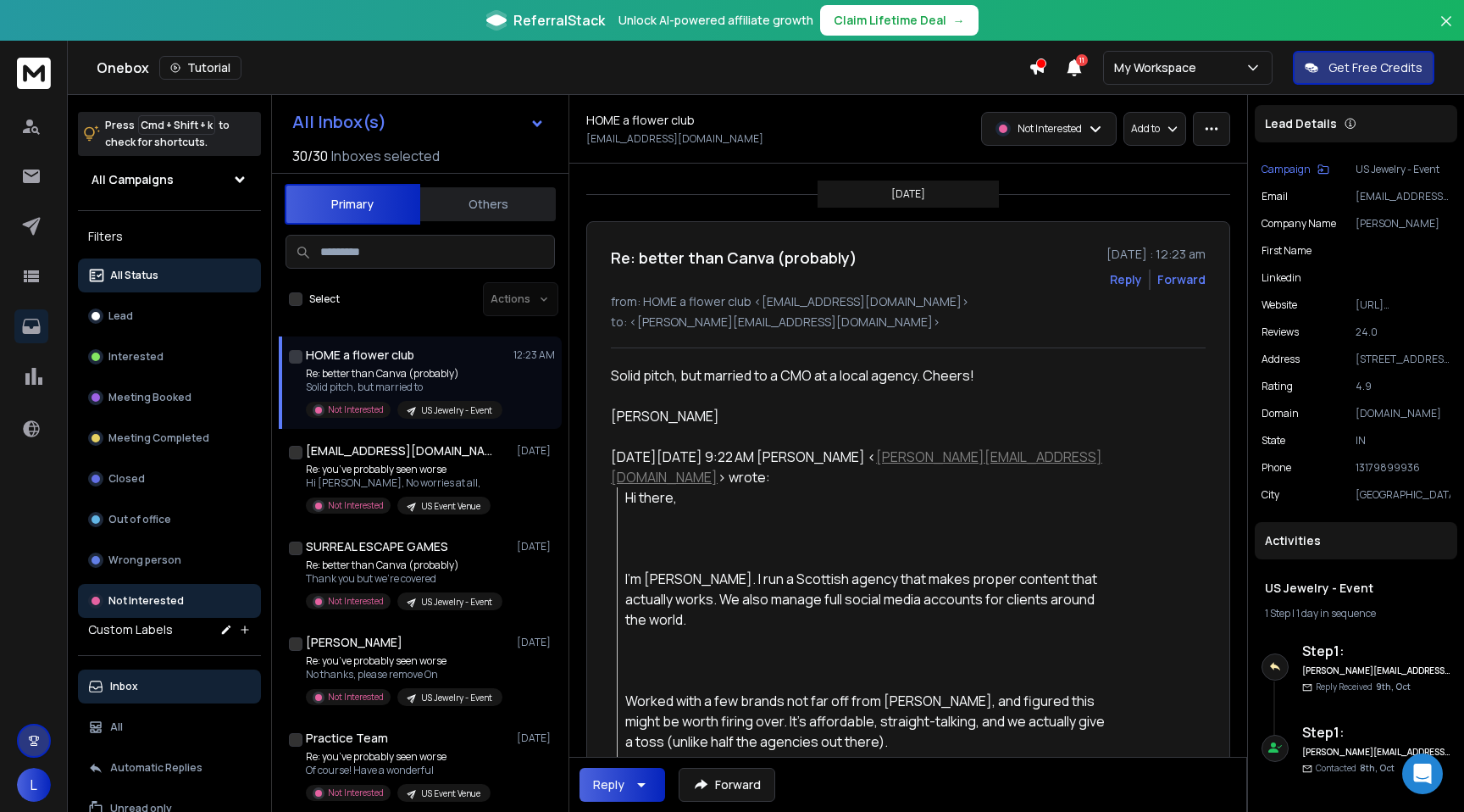
click at [131, 282] on div "All Status" at bounding box center [123, 276] width 70 height 17
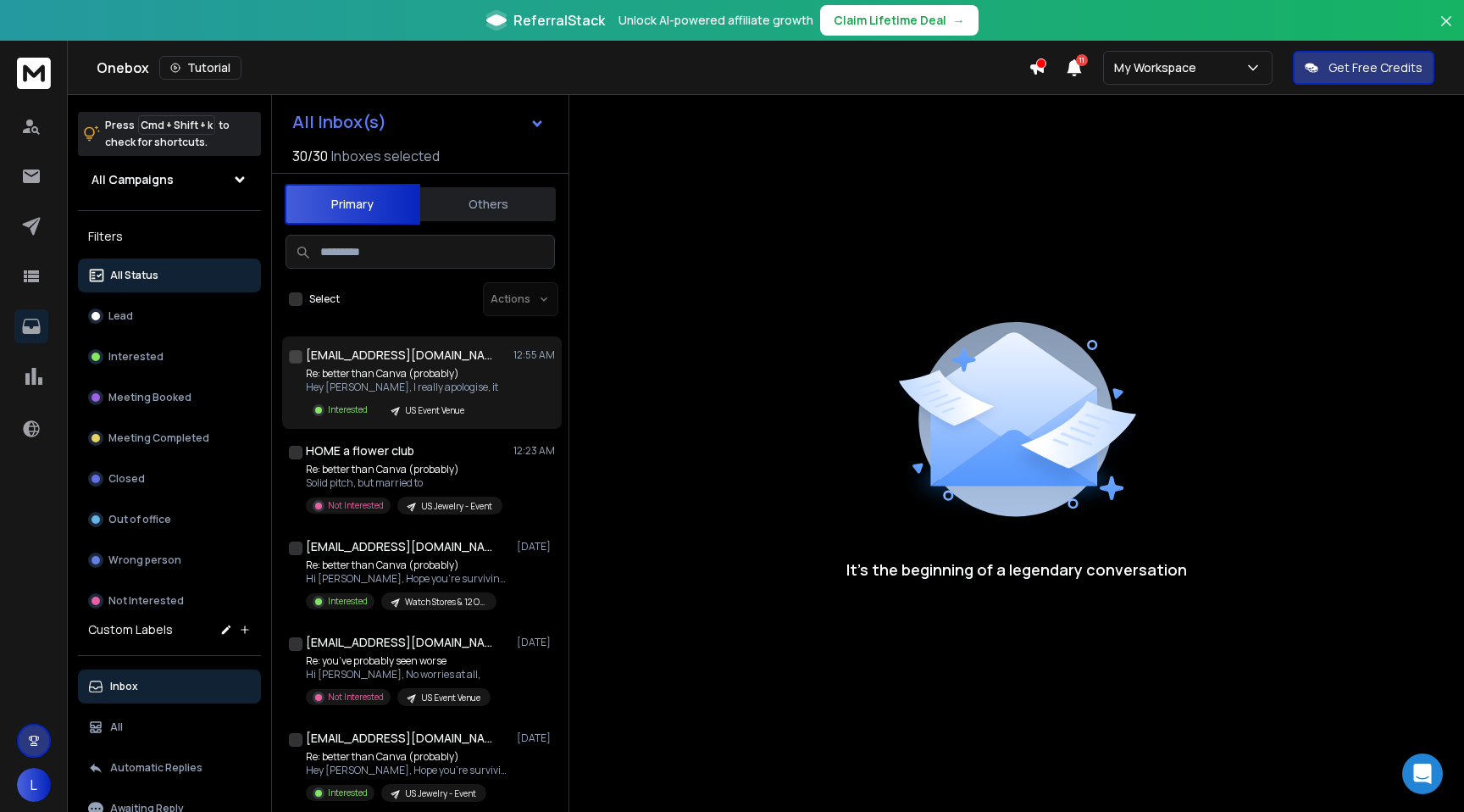
click at [514, 359] on p "12:55 AM" at bounding box center [534, 354] width 41 height 14
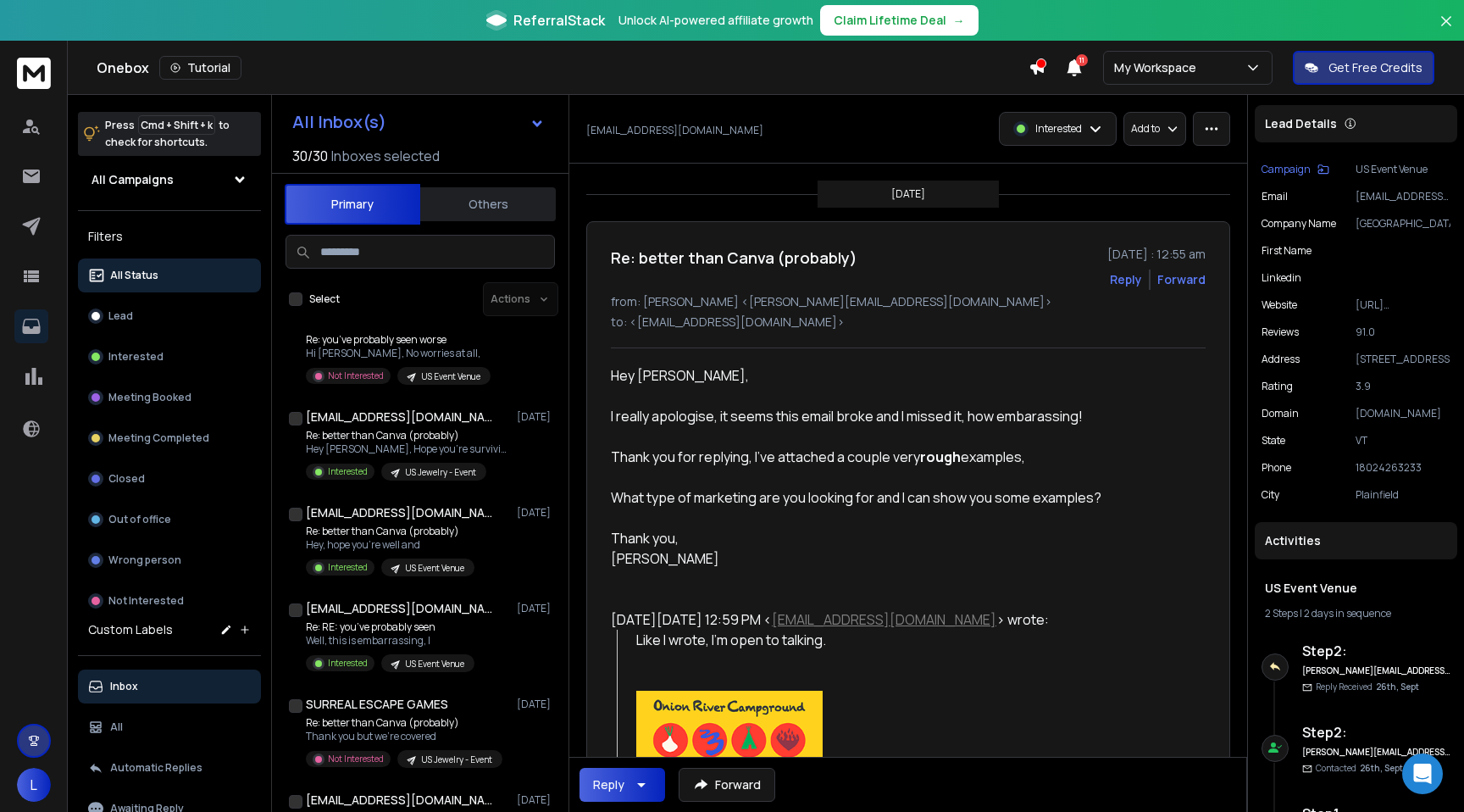
scroll to position [324, 0]
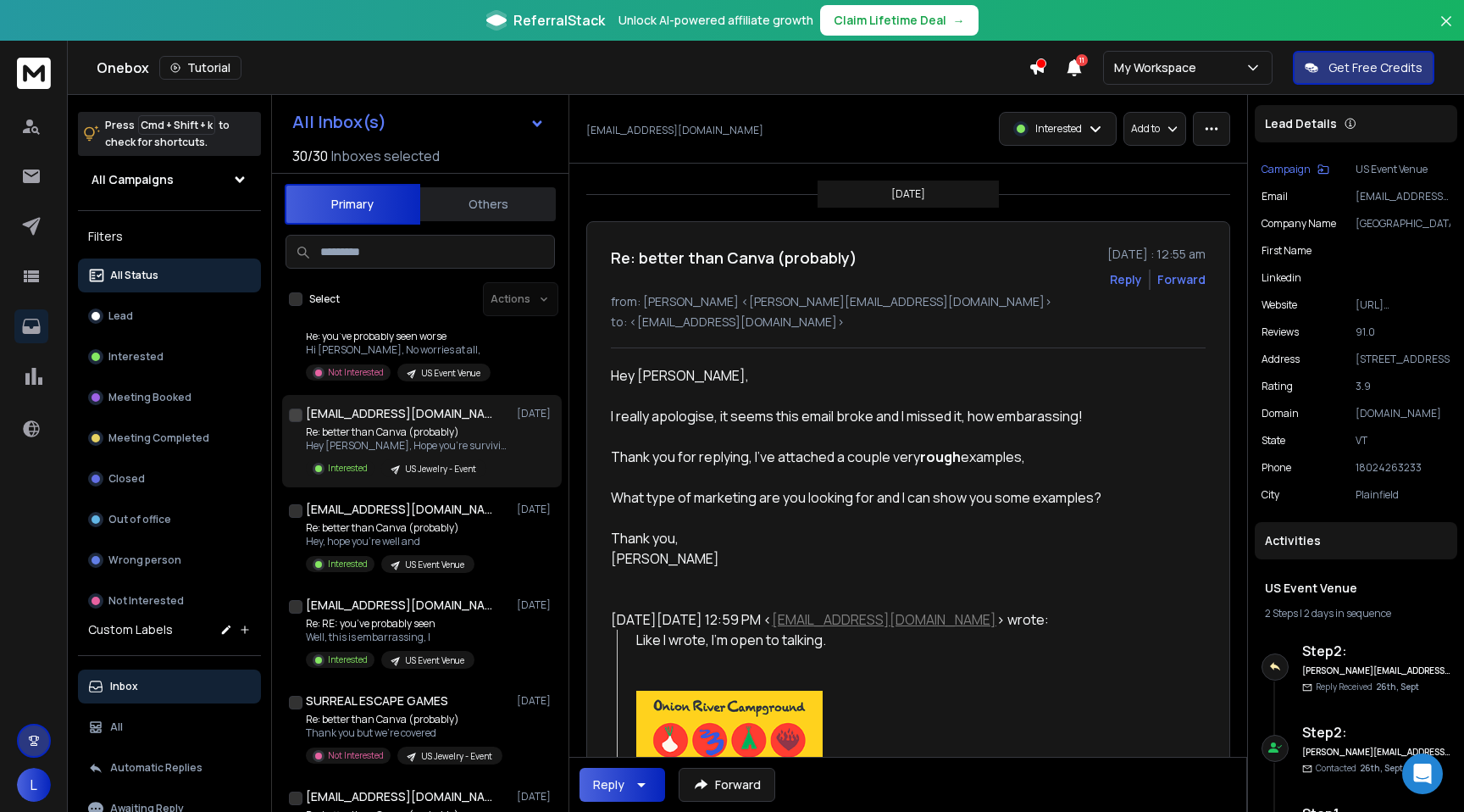
click at [425, 432] on p "Re: better than Canva (probably)" at bounding box center [407, 432] width 203 height 14
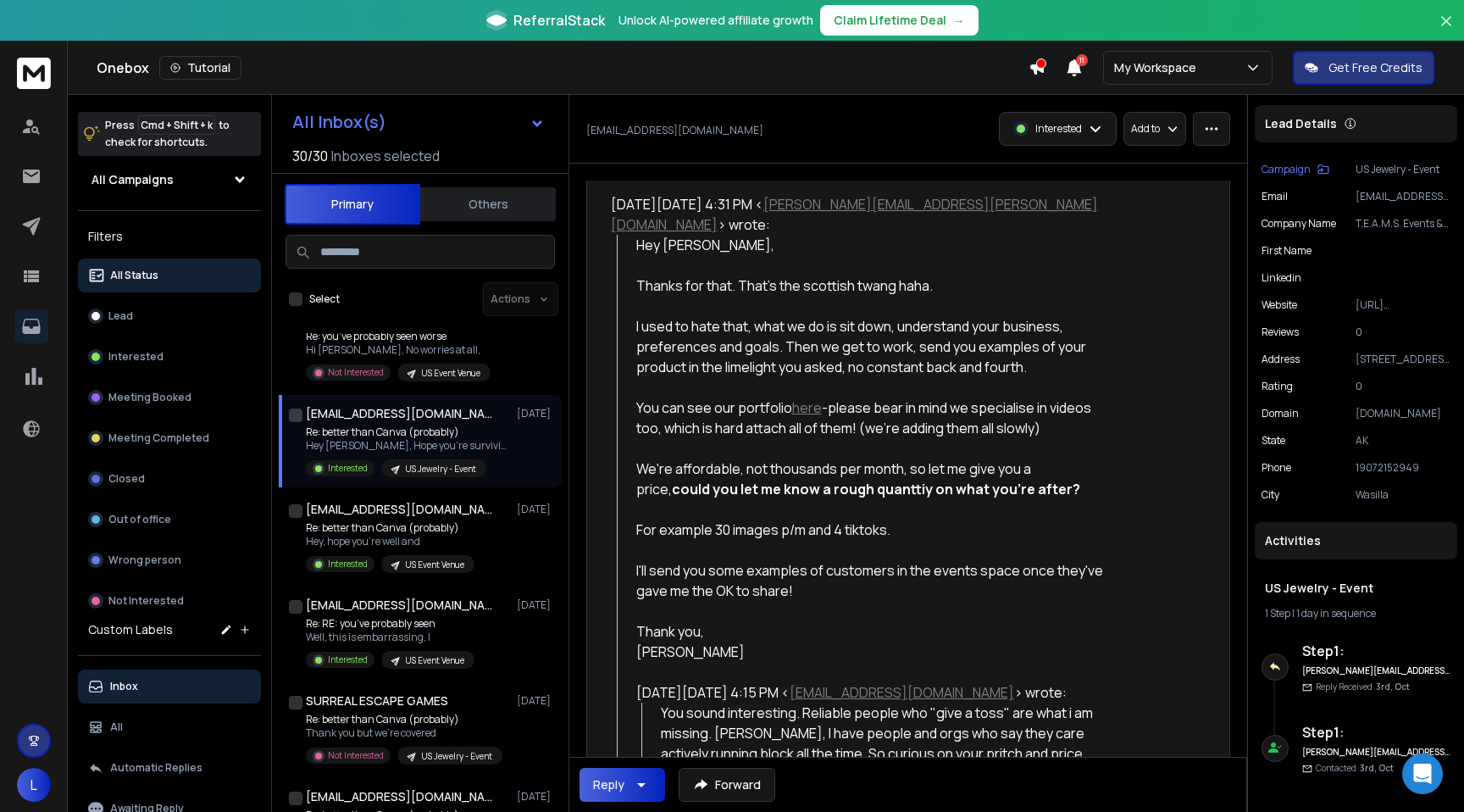
scroll to position [386, 0]
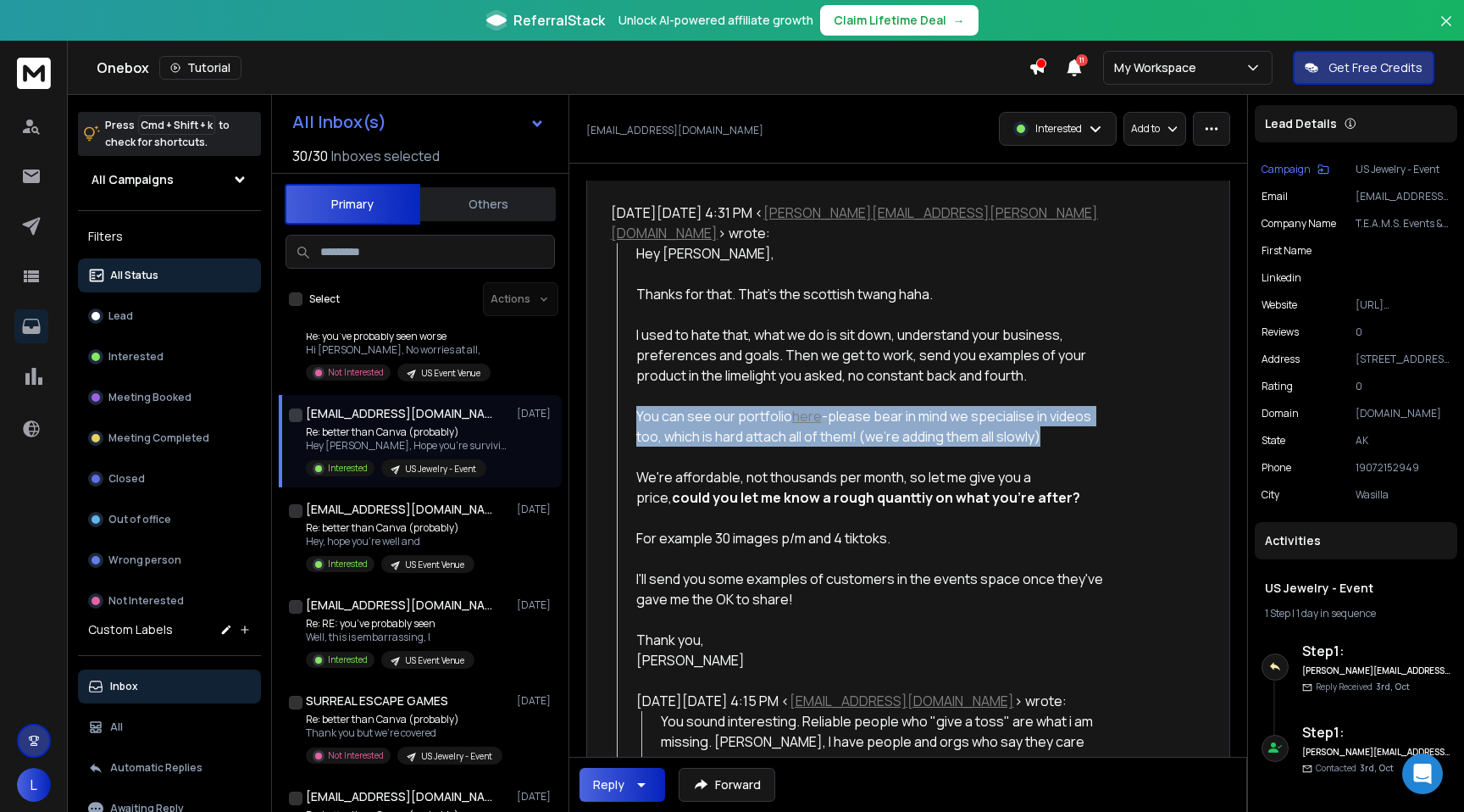
drag, startPoint x: 1068, startPoint y: 446, endPoint x: 635, endPoint y: 408, distance: 434.7
click at [636, 408] on div "You can see our portfolio here -please bear in mind we specialise in videos too…" at bounding box center [872, 426] width 471 height 40
copy div "You can see our portfolio here -please bear in mind we specialise in videos too…"
click at [812, 406] on link "here" at bounding box center [807, 416] width 29 height 18
